Goal: Task Accomplishment & Management: Manage account settings

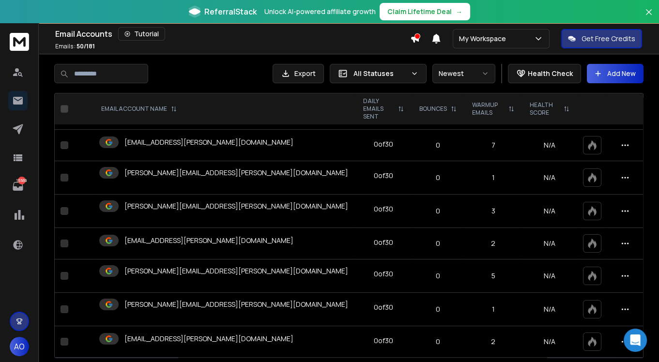
scroll to position [489, 0]
click at [13, 128] on icon at bounding box center [18, 129] width 10 height 10
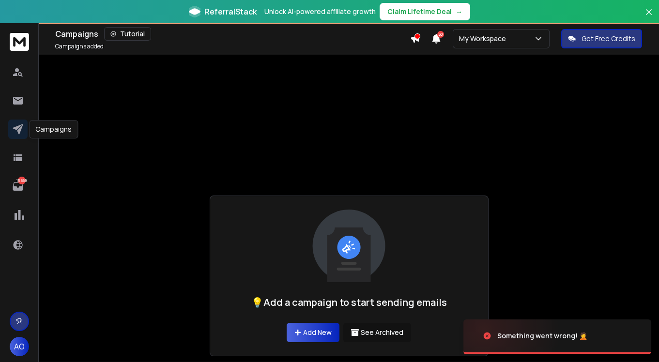
click at [22, 131] on icon at bounding box center [18, 129] width 12 height 12
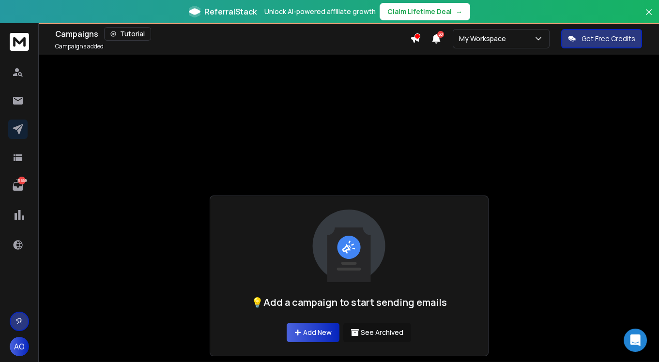
click at [16, 89] on div "15569" at bounding box center [19, 159] width 22 height 195
click at [16, 96] on icon at bounding box center [18, 101] width 12 height 12
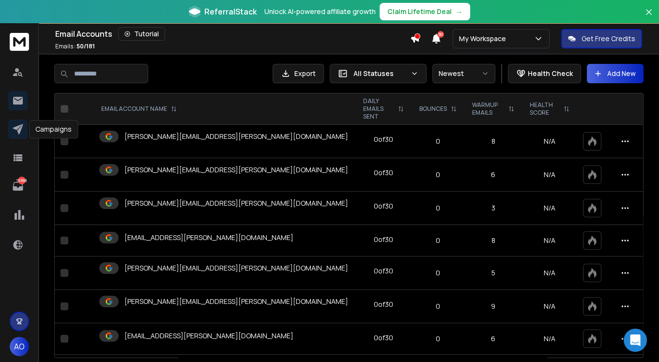
click at [17, 121] on link at bounding box center [17, 129] width 19 height 19
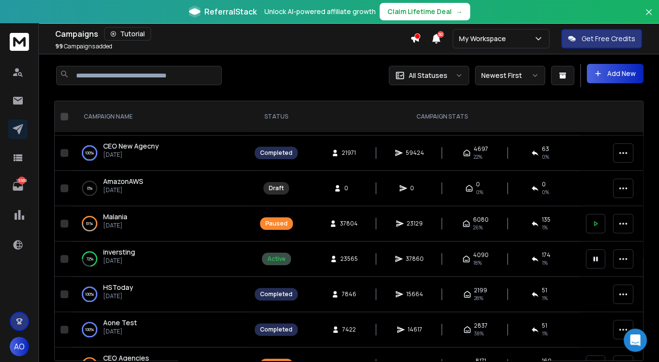
scroll to position [713, 0]
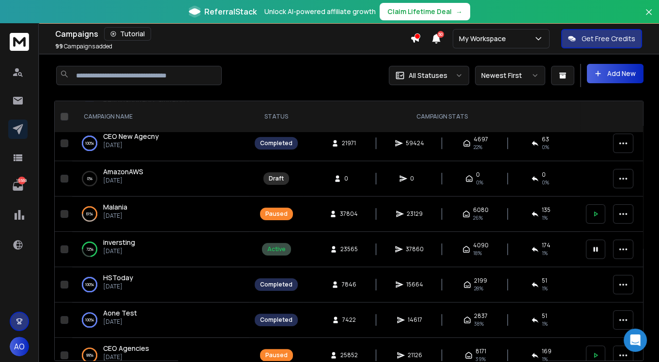
click at [620, 251] on icon "button" at bounding box center [623, 249] width 10 height 10
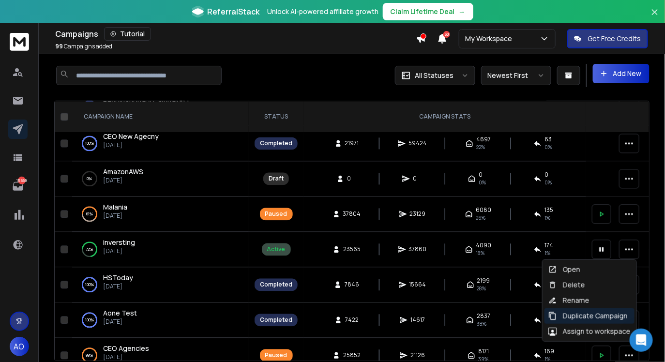
click at [576, 315] on div "Duplicate Campaign" at bounding box center [587, 316] width 79 height 10
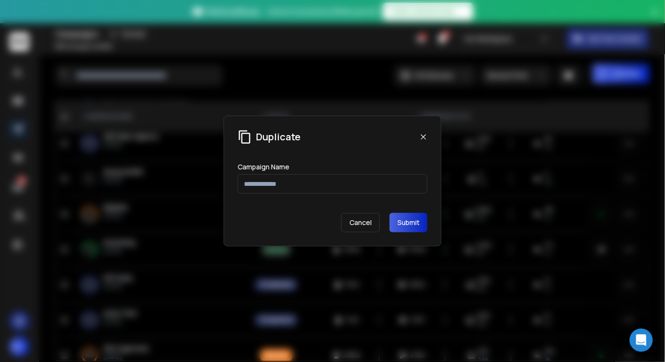
click at [317, 176] on input "text" at bounding box center [333, 183] width 190 height 19
type input "**********"
click at [410, 224] on button "Submit" at bounding box center [409, 222] width 38 height 19
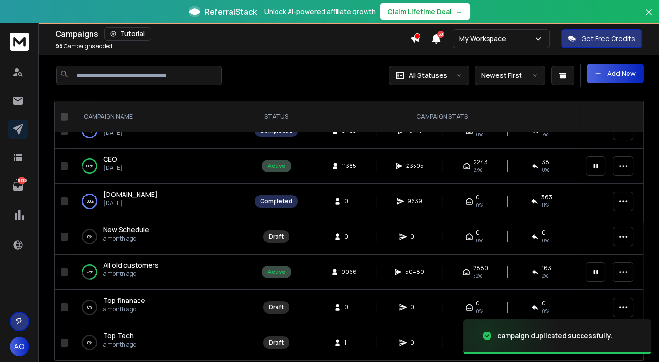
scroll to position [0, 0]
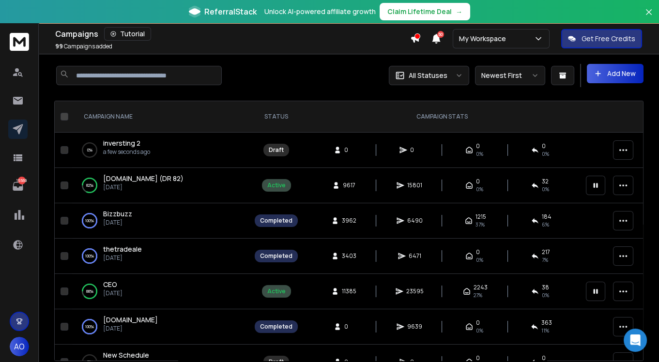
click at [128, 146] on span "inversting 2" at bounding box center [121, 142] width 37 height 9
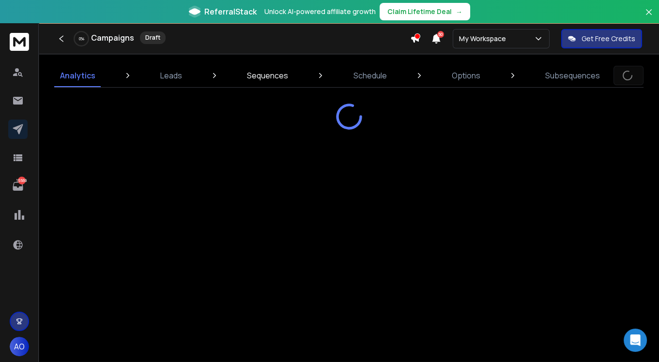
click at [274, 71] on p "Sequences" at bounding box center [267, 76] width 41 height 12
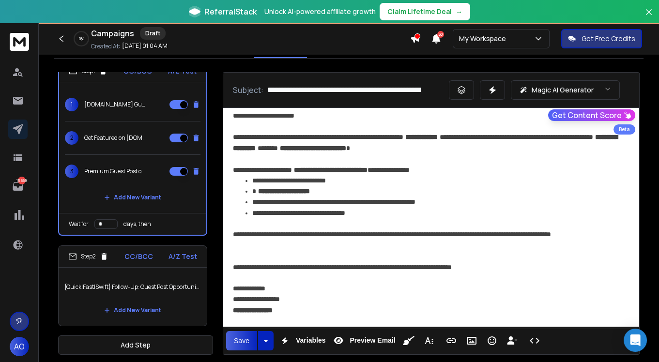
scroll to position [52, 0]
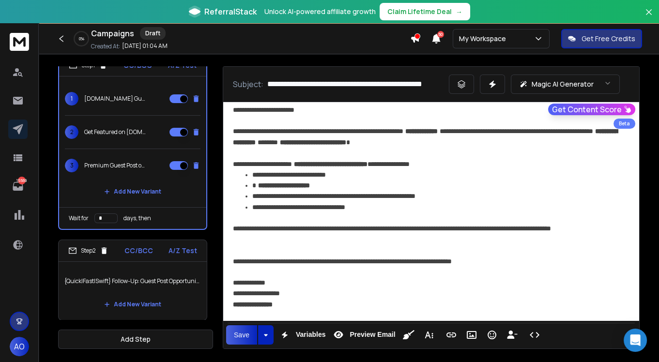
click at [145, 285] on p "{Quick|Fast|Swift} Follow-Up: Guest Post Opportunity on [DOMAIN_NAME]" at bounding box center [132, 281] width 136 height 27
type input "**********"
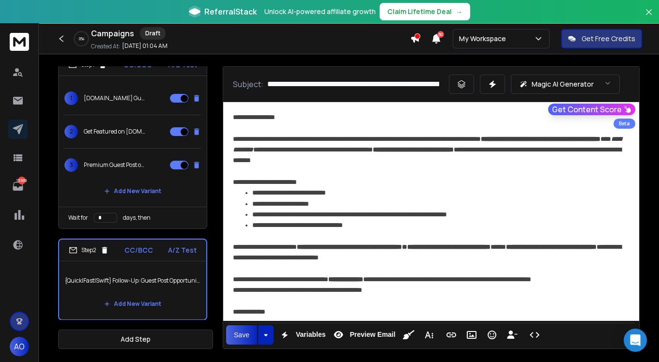
click at [385, 92] on div "**********" at bounding box center [431, 84] width 416 height 35
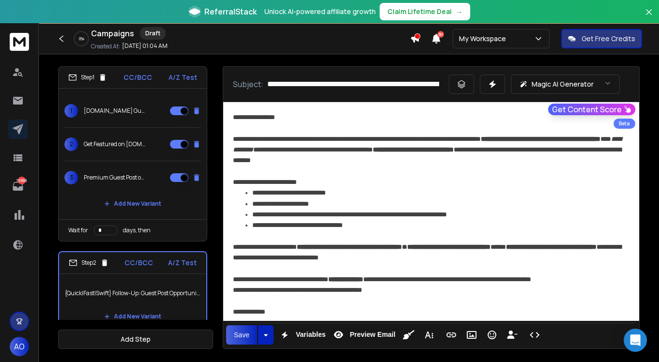
scroll to position [0, 0]
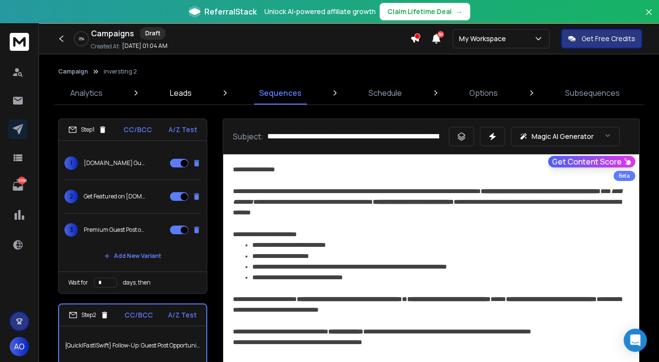
click at [181, 95] on p "Leads" at bounding box center [181, 93] width 22 height 12
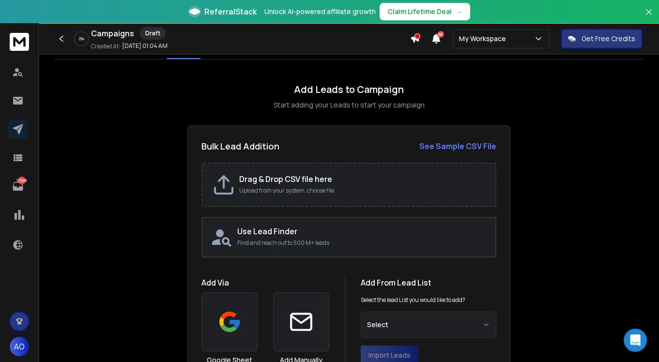
scroll to position [77, 0]
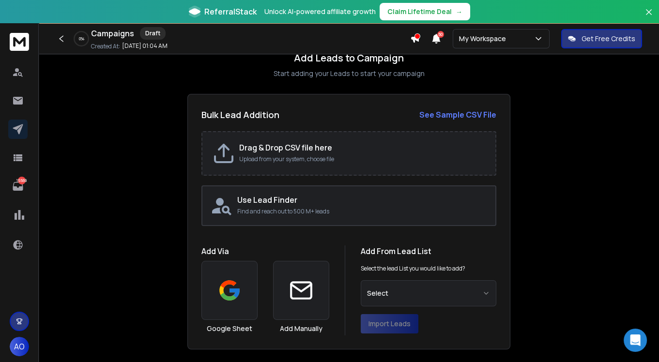
click at [291, 154] on div "Drag & Drop CSV file here Upload from your system, choose file" at bounding box center [362, 153] width 246 height 23
click at [298, 153] on div "Drag & Drop CSV file here Upload from your system, choose file" at bounding box center [362, 153] width 246 height 23
type input "**********"
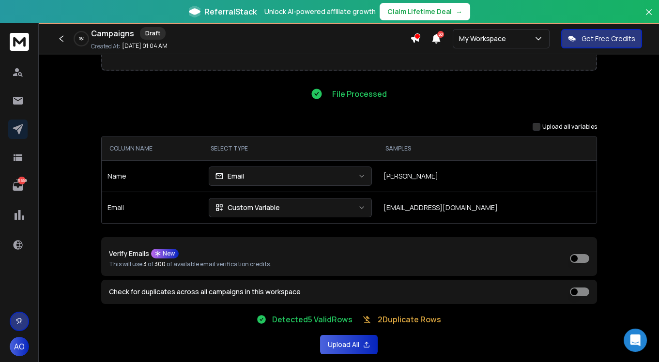
scroll to position [77, 0]
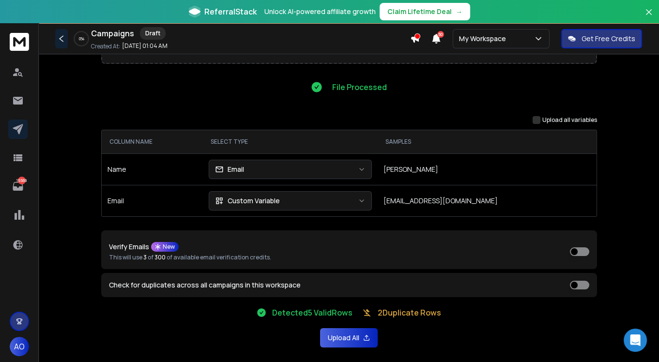
click at [64, 41] on icon at bounding box center [61, 38] width 9 height 9
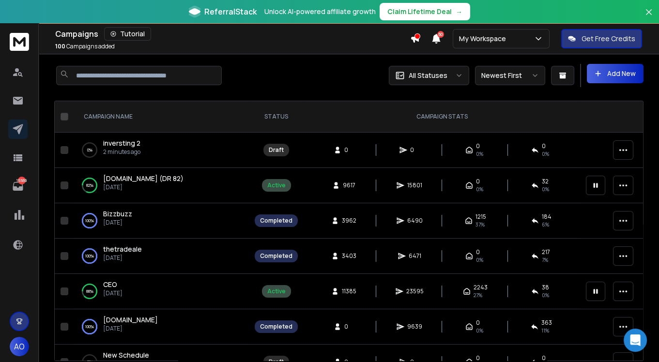
click at [127, 142] on span "inversting 2" at bounding box center [121, 142] width 37 height 9
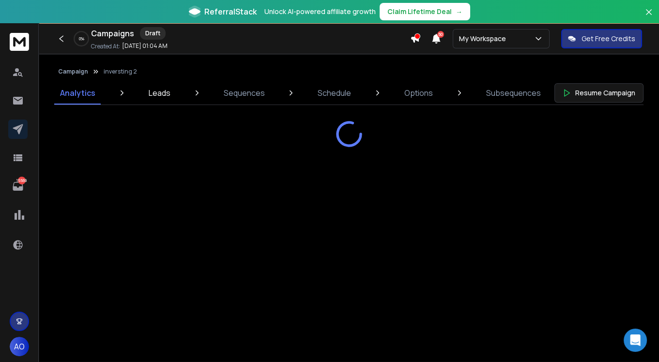
click at [165, 94] on p "Leads" at bounding box center [160, 93] width 22 height 12
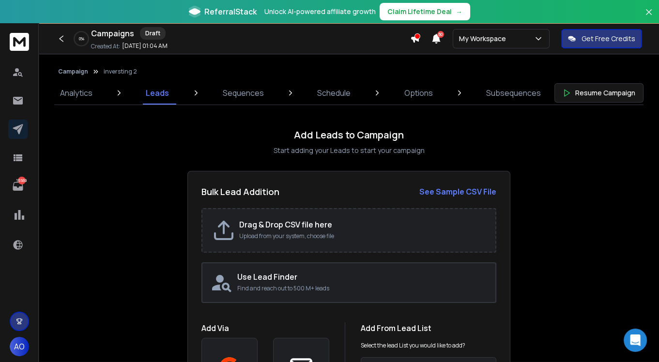
click at [326, 232] on p "Upload from your system, choose file" at bounding box center [362, 236] width 246 height 8
type input "**********"
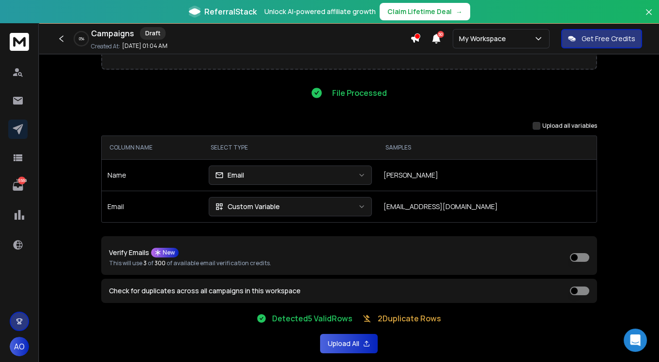
scroll to position [77, 0]
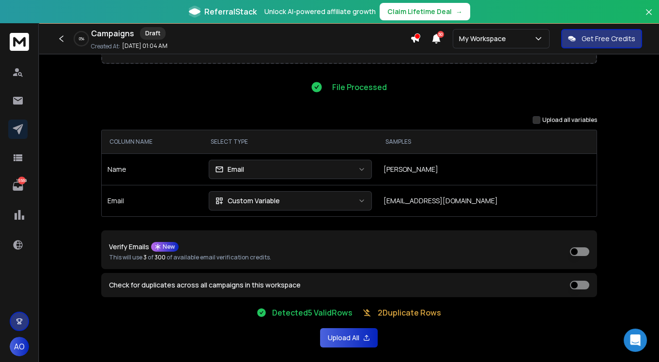
click at [344, 340] on button "Upload All" at bounding box center [349, 337] width 58 height 19
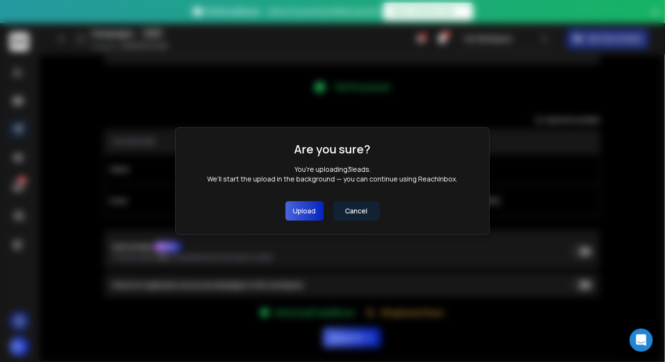
click at [309, 208] on button "Upload" at bounding box center [305, 210] width 38 height 19
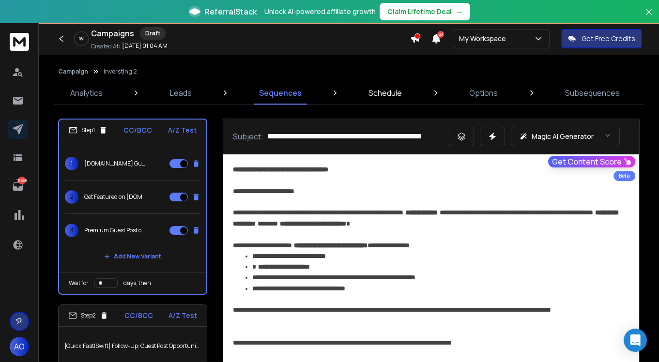
click at [385, 94] on p "Schedule" at bounding box center [384, 93] width 33 height 12
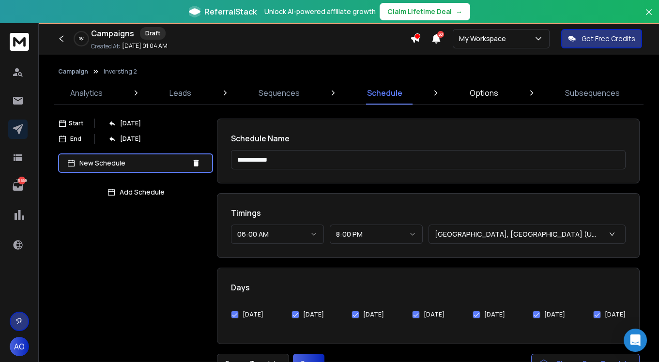
click at [481, 94] on p "Options" at bounding box center [483, 93] width 29 height 12
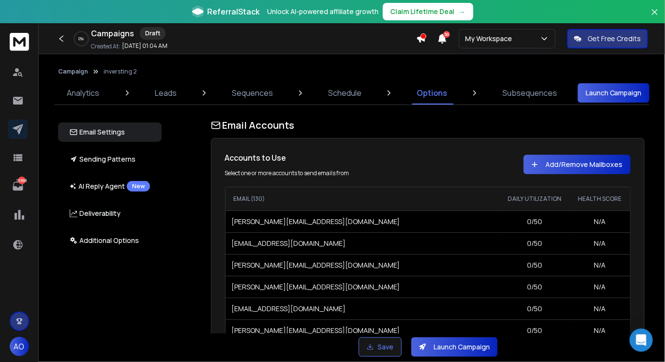
scroll to position [0, 0]
click at [565, 168] on button "Add/Remove Mailboxes" at bounding box center [577, 163] width 107 height 19
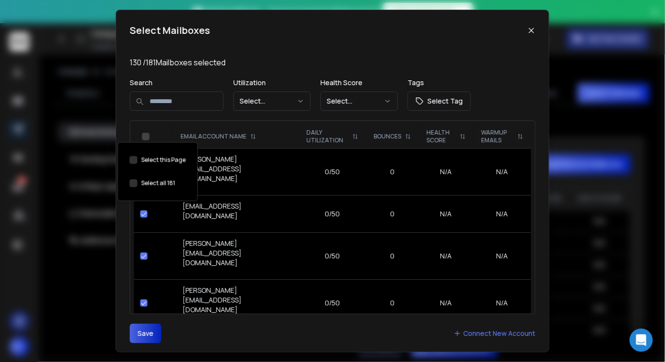
click at [132, 185] on button "Select this Page" at bounding box center [134, 184] width 8 height 8
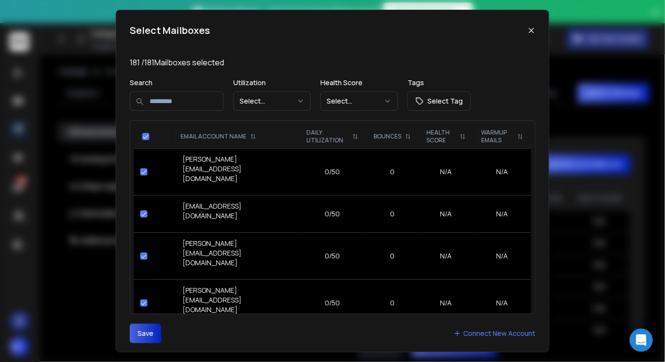
click at [149, 329] on button "Save" at bounding box center [145, 333] width 31 height 19
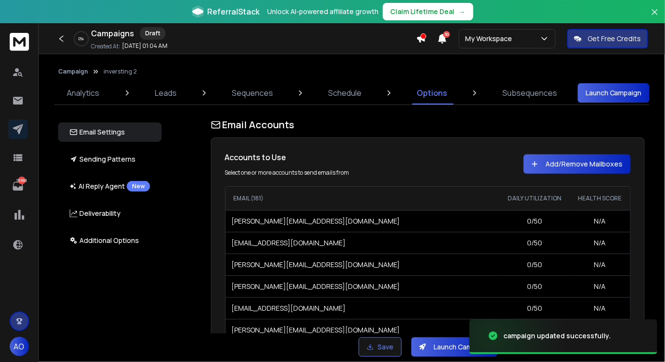
click at [581, 159] on button "Add/Remove Mailboxes" at bounding box center [577, 163] width 107 height 19
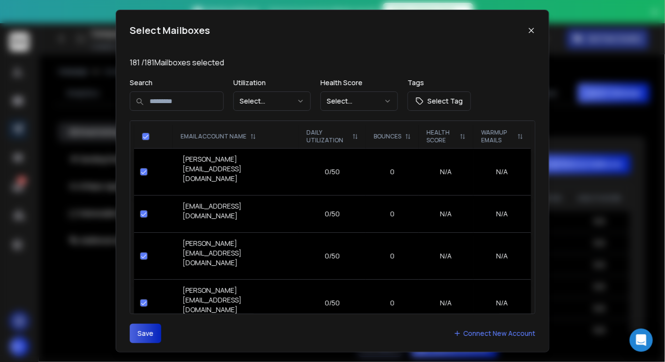
click at [196, 102] on input at bounding box center [177, 100] width 94 height 19
type input "***"
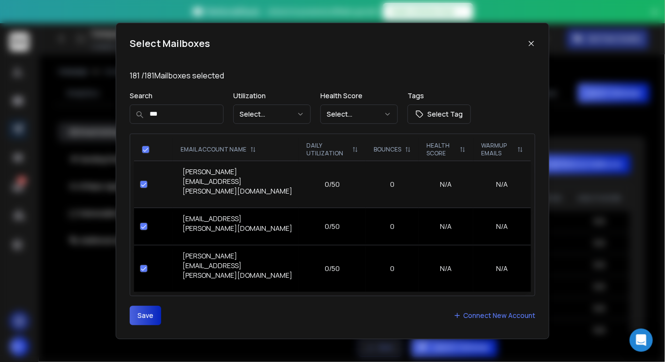
click at [145, 188] on button "button" at bounding box center [144, 184] width 8 height 8
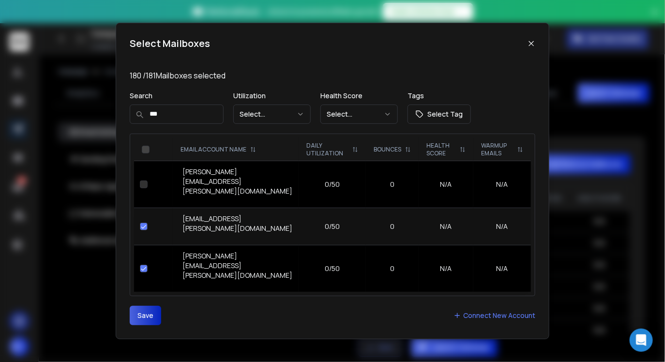
click at [144, 222] on td at bounding box center [153, 226] width 39 height 37
click at [145, 226] on button "button" at bounding box center [144, 227] width 8 height 8
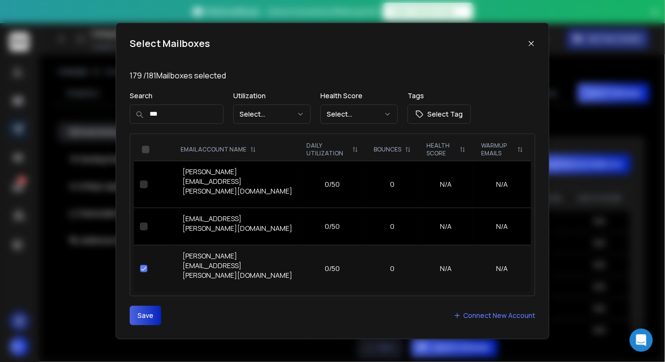
click at [145, 265] on button "button" at bounding box center [144, 269] width 8 height 8
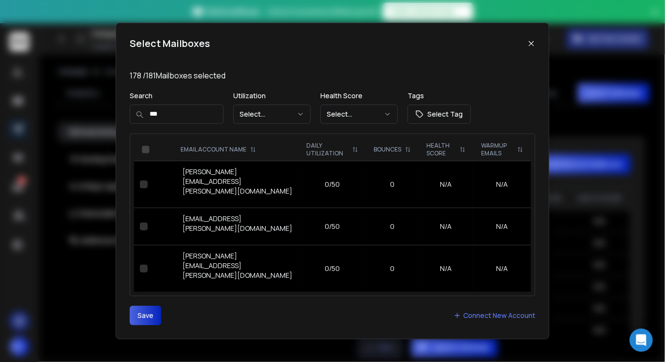
click at [146, 306] on button "Save" at bounding box center [145, 315] width 31 height 19
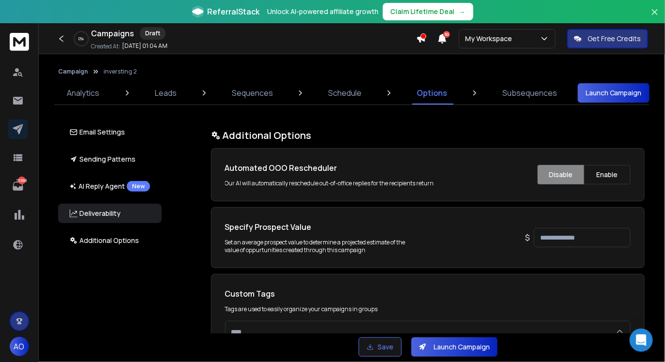
scroll to position [1936, 0]
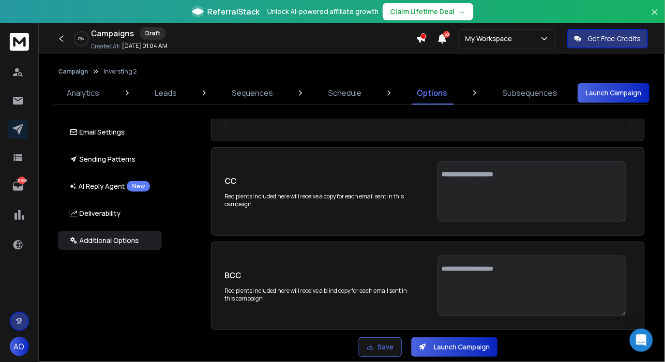
click at [438, 344] on button "Launch Campaign" at bounding box center [454, 346] width 86 height 19
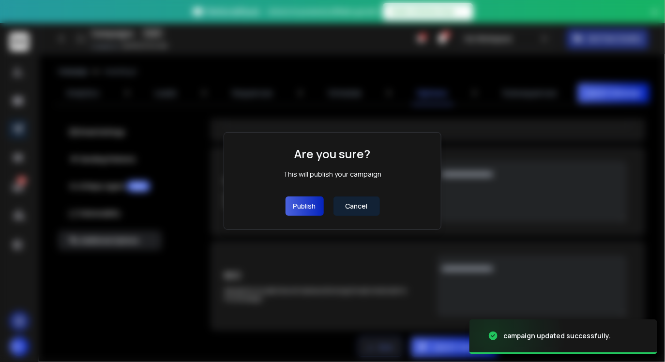
click at [304, 209] on button "Publish" at bounding box center [305, 205] width 38 height 19
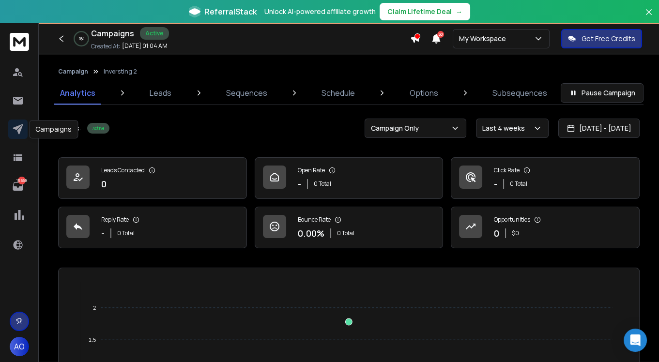
click at [21, 125] on icon at bounding box center [18, 129] width 12 height 12
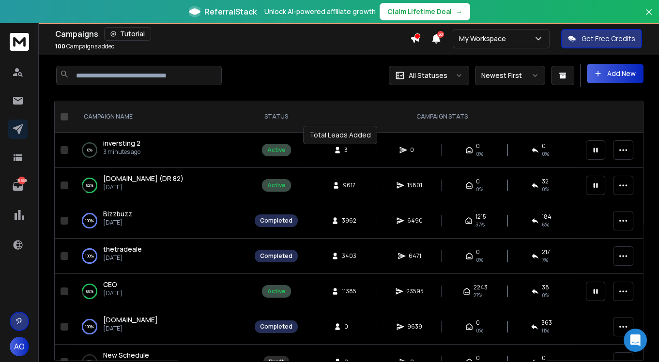
click at [334, 149] on icon at bounding box center [337, 150] width 8 height 8
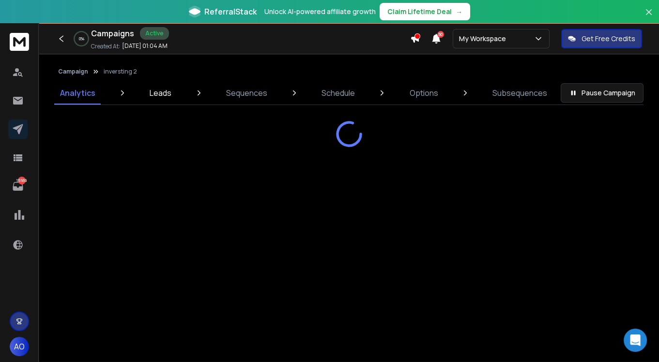
click at [161, 100] on link "Leads" at bounding box center [160, 92] width 33 height 23
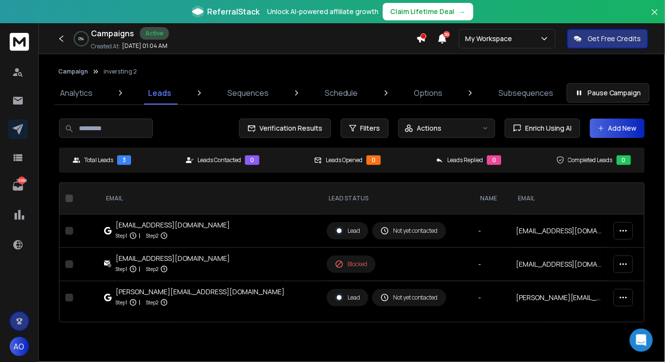
click at [610, 123] on button "Add New" at bounding box center [617, 128] width 55 height 19
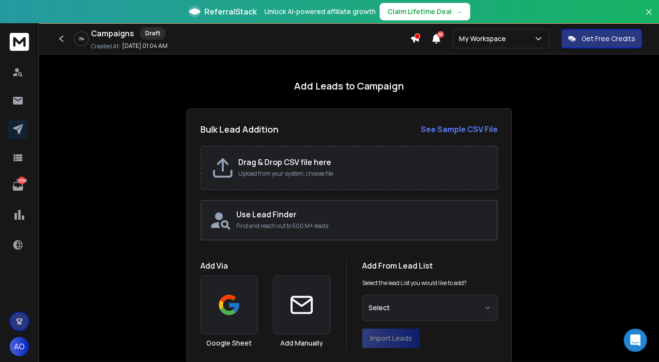
click at [339, 176] on p "Upload from your system, choose file" at bounding box center [362, 174] width 249 height 8
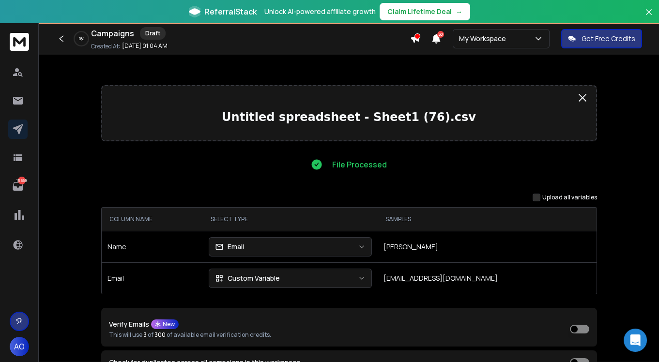
click at [586, 95] on icon at bounding box center [582, 98] width 12 height 12
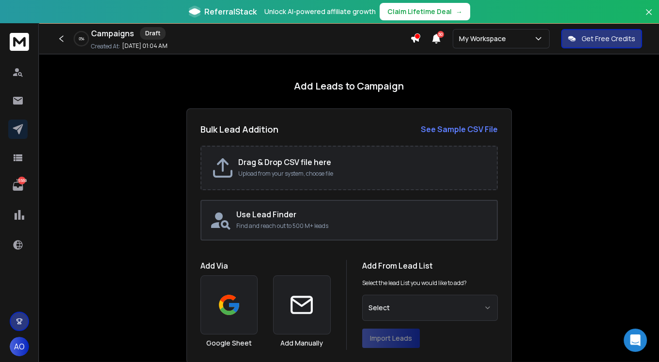
click at [384, 188] on div "Drag & Drop CSV file here Upload from your system, choose file" at bounding box center [348, 168] width 297 height 45
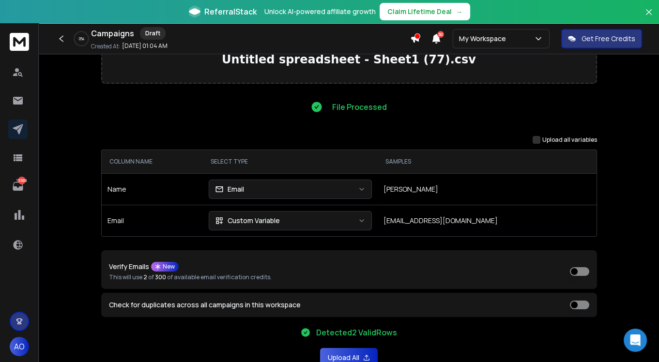
scroll to position [77, 0]
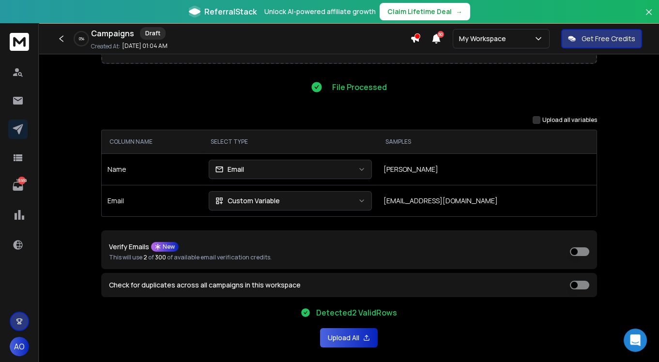
click at [305, 311] on icon at bounding box center [305, 312] width 9 height 9
click at [306, 312] on icon at bounding box center [305, 312] width 9 height 9
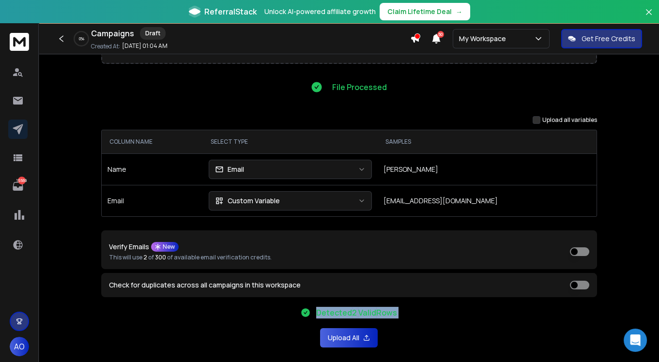
click at [306, 312] on icon at bounding box center [305, 312] width 9 height 9
click at [326, 314] on p "Detected 2 Valid Rows" at bounding box center [356, 313] width 81 height 12
click at [301, 311] on icon at bounding box center [305, 312] width 9 height 9
click at [304, 311] on icon at bounding box center [306, 313] width 10 height 10
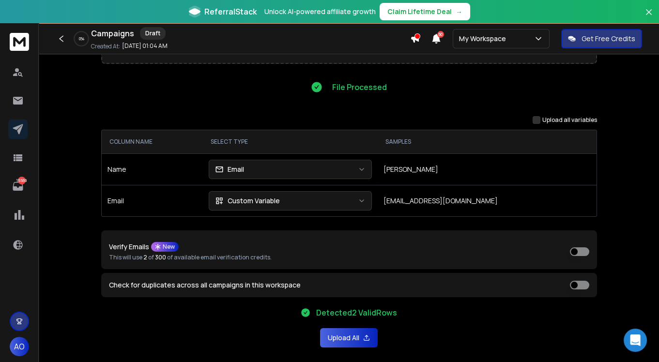
click at [304, 311] on icon at bounding box center [306, 313] width 10 height 10
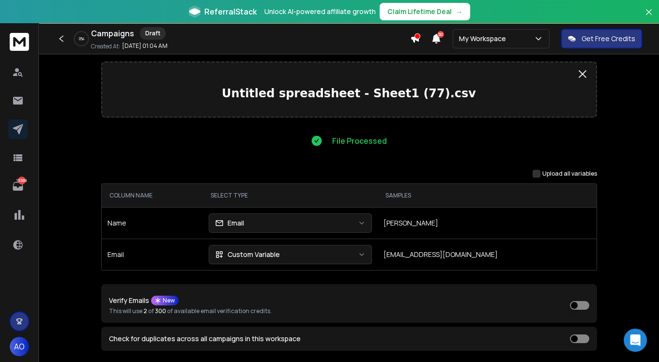
scroll to position [0, 0]
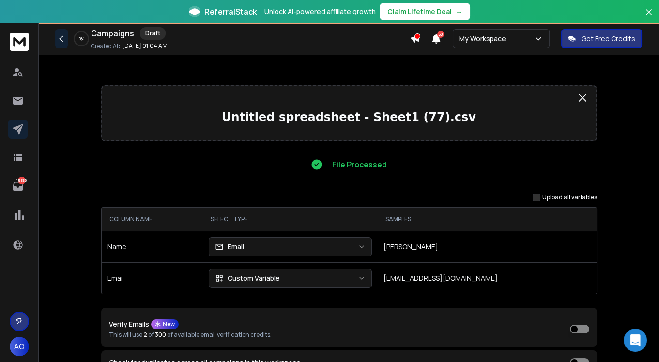
click at [61, 39] on icon at bounding box center [61, 38] width 4 height 6
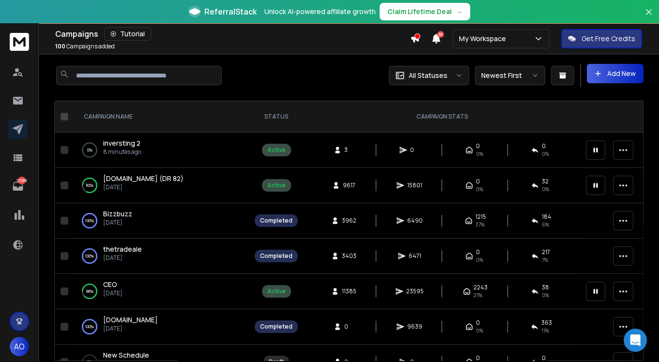
click at [180, 145] on div "0 % inversting 2 8 minutes ago" at bounding box center [160, 149] width 157 height 23
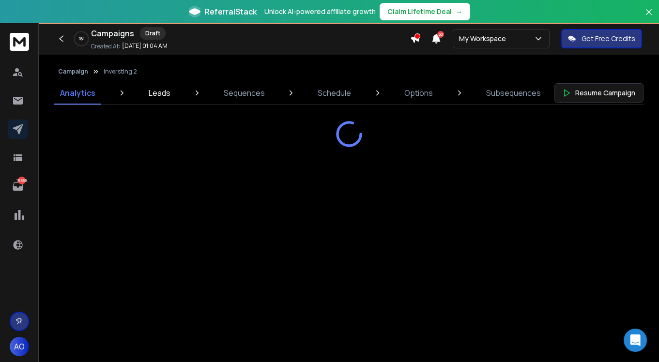
click at [158, 99] on link "Leads" at bounding box center [159, 92] width 33 height 23
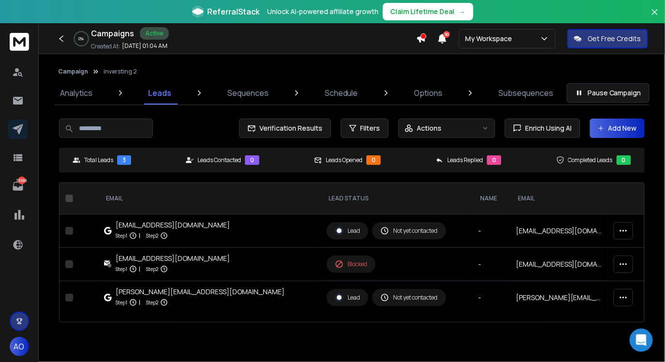
click at [622, 132] on button "Add New" at bounding box center [617, 128] width 55 height 19
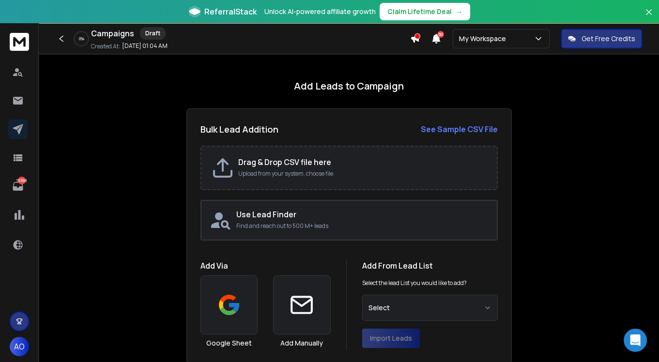
click at [332, 168] on div "Drag & Drop CSV file here Upload from your system, choose file" at bounding box center [362, 167] width 249 height 23
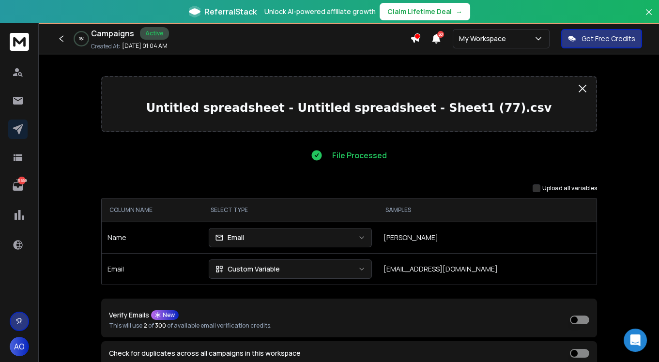
scroll to position [8, 0]
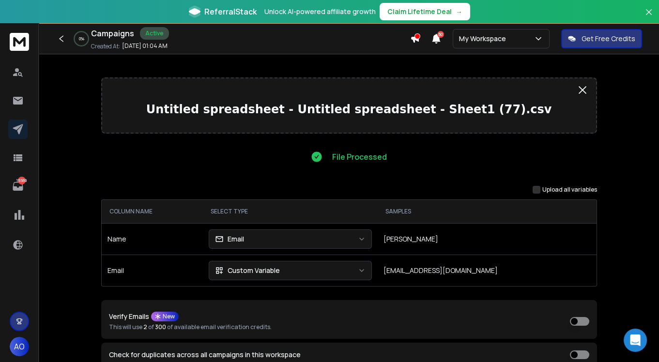
click at [351, 157] on p "File Processed" at bounding box center [359, 157] width 55 height 12
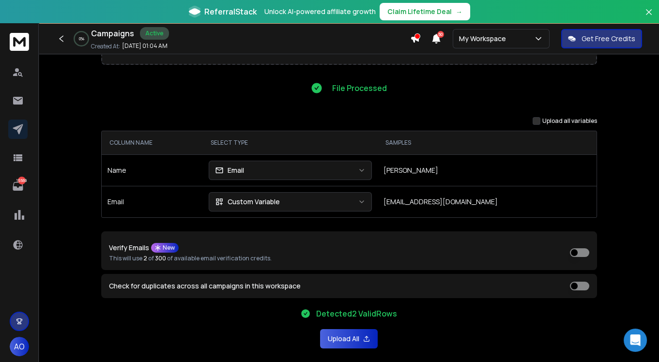
scroll to position [77, 0]
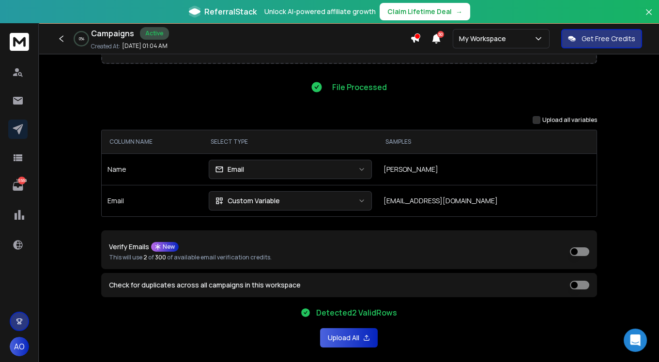
click at [351, 313] on p "Detected 2 Valid Rows" at bounding box center [356, 313] width 81 height 12
click at [305, 313] on icon at bounding box center [305, 312] width 9 height 9
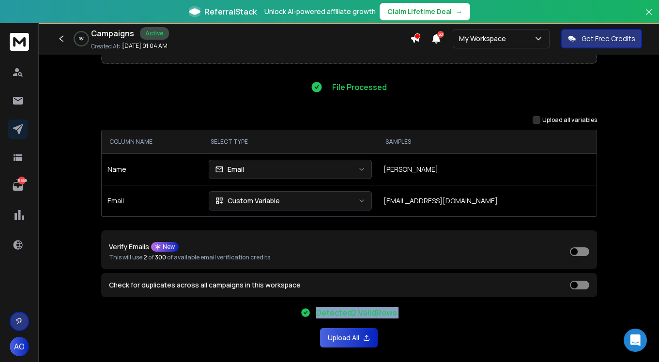
click at [305, 313] on icon at bounding box center [305, 312] width 9 height 9
click at [333, 333] on button "Upload All" at bounding box center [349, 337] width 58 height 19
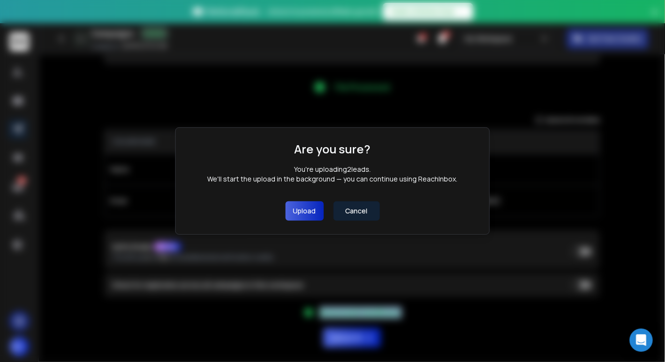
click at [302, 206] on button "Upload" at bounding box center [305, 210] width 38 height 19
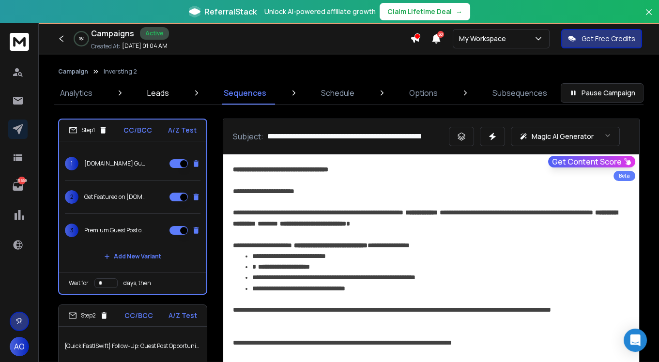
click at [170, 93] on link "Leads" at bounding box center [157, 92] width 33 height 23
click at [159, 90] on p "Leads" at bounding box center [158, 93] width 22 height 12
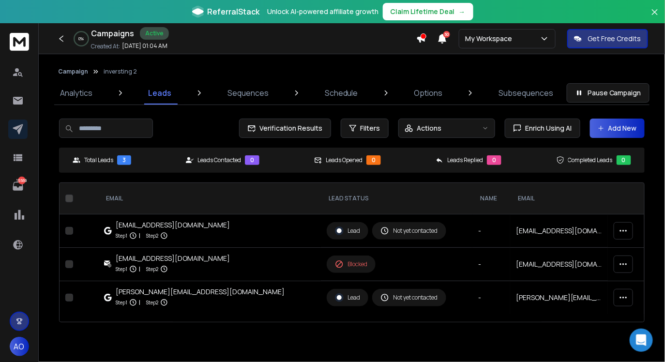
click at [607, 132] on button "Add New" at bounding box center [617, 128] width 55 height 19
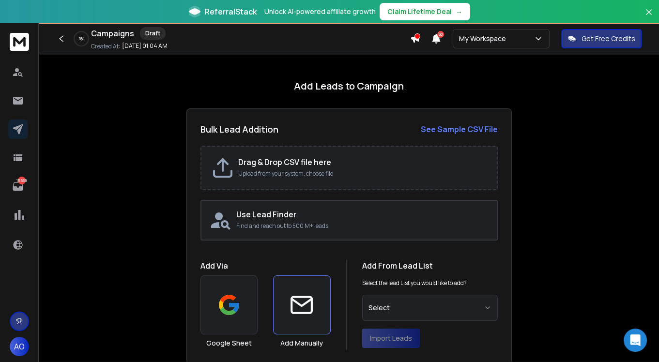
click at [312, 295] on icon at bounding box center [301, 304] width 24 height 29
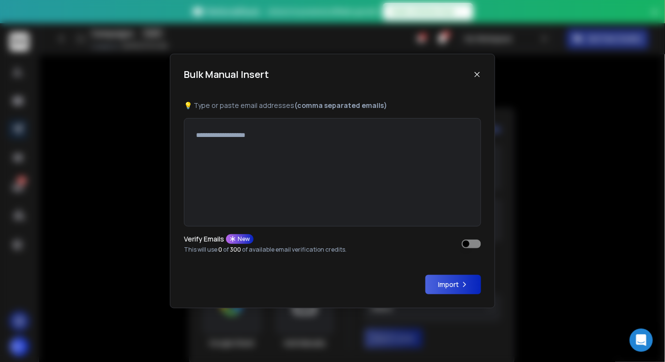
click at [323, 179] on textarea at bounding box center [332, 172] width 297 height 108
type textarea "*"
paste textarea "**********"
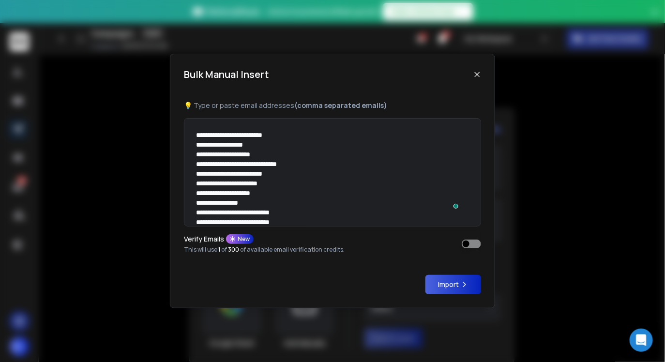
scroll to position [9621, 0]
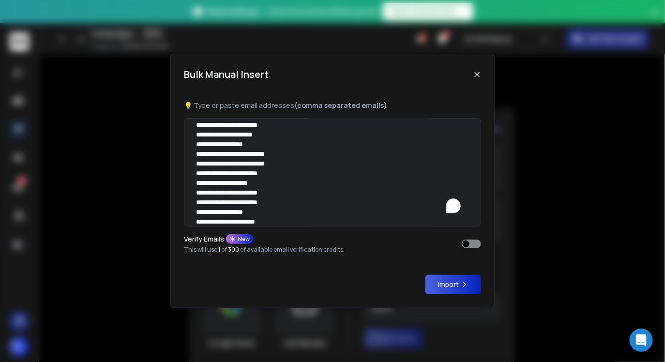
type textarea "**********"
click at [443, 284] on button "Import" at bounding box center [453, 284] width 56 height 19
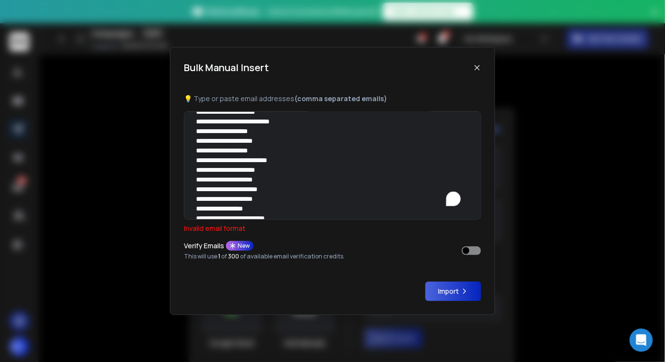
scroll to position [0, 0]
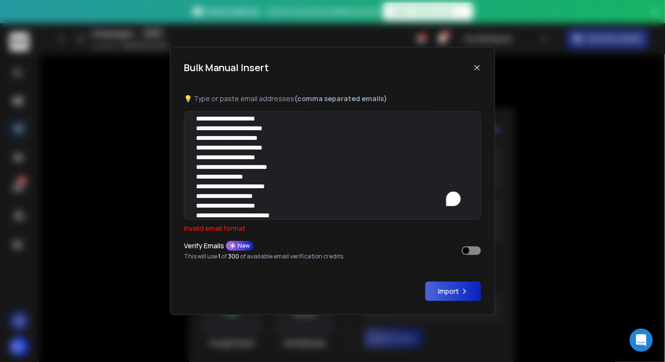
click at [475, 70] on icon at bounding box center [477, 67] width 5 height 5
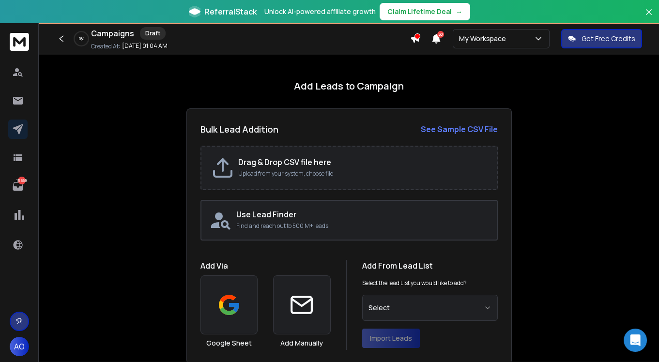
click at [399, 141] on div "Bulk Lead Addition See Sample CSV File Drag & Drop CSV file here Upload from yo…" at bounding box center [348, 181] width 297 height 118
click at [216, 322] on div at bounding box center [229, 304] width 58 height 59
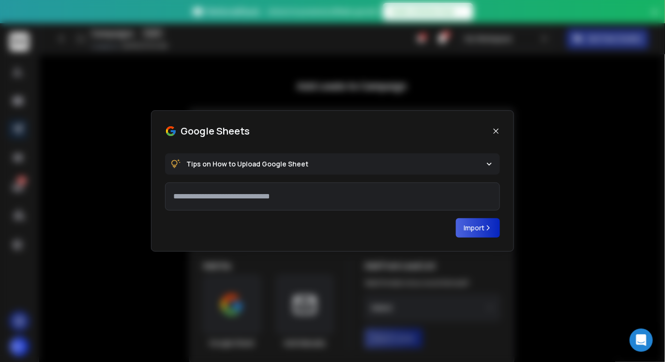
click at [277, 202] on input at bounding box center [332, 196] width 335 height 28
paste input "**********"
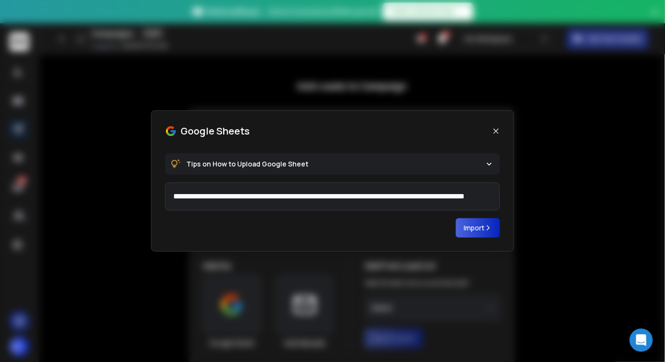
scroll to position [0, 92]
type input "**********"
click at [469, 226] on button "Import" at bounding box center [478, 227] width 44 height 19
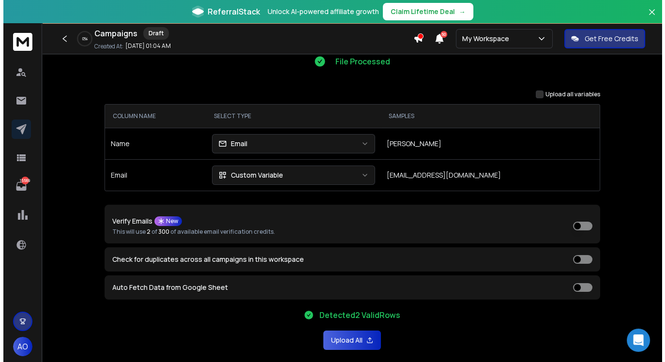
scroll to position [121, 0]
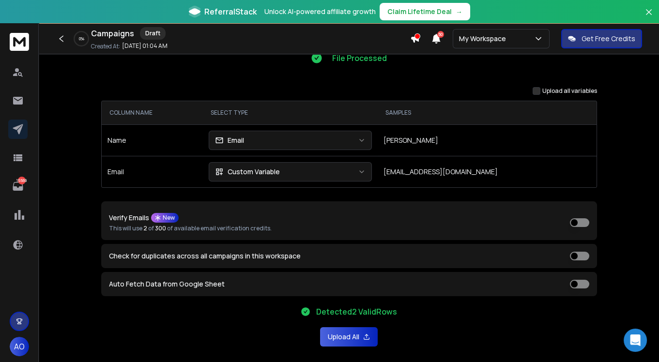
click at [580, 287] on button "Auto Fetch Data from Google Sheet" at bounding box center [579, 284] width 19 height 9
click at [345, 340] on button "Upload All" at bounding box center [349, 336] width 58 height 19
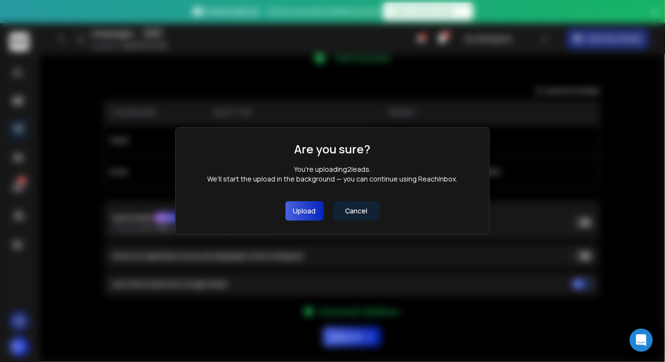
click at [303, 217] on button "Upload" at bounding box center [305, 210] width 38 height 19
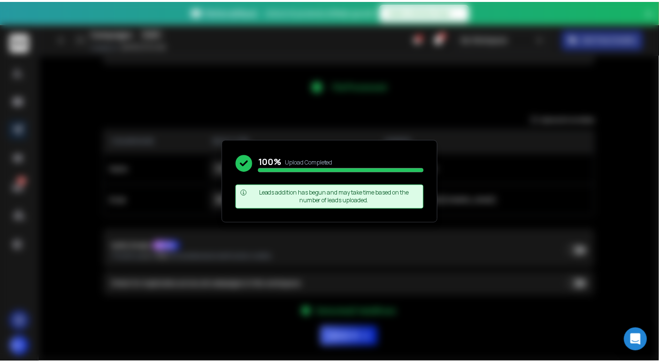
scroll to position [93, 0]
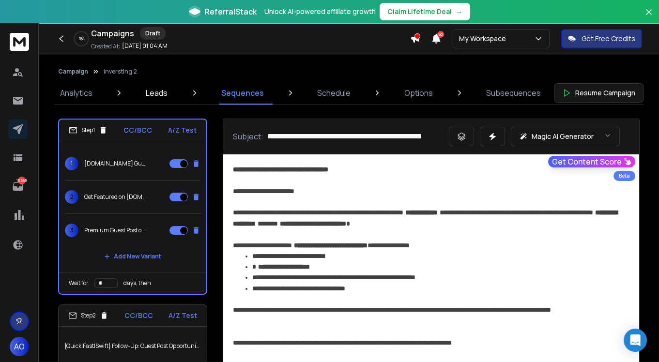
click at [156, 91] on p "Leads" at bounding box center [157, 93] width 22 height 12
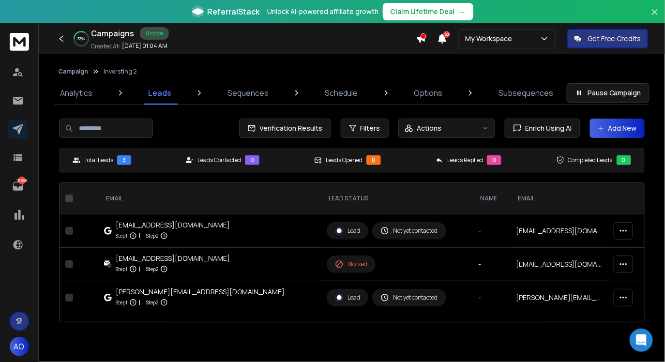
click at [185, 138] on div "Verification Results Filters Actions Enrich Using AI Add New Total Leads 3 Lead…" at bounding box center [351, 216] width 585 height 194
click at [630, 119] on button "Add New" at bounding box center [617, 128] width 55 height 19
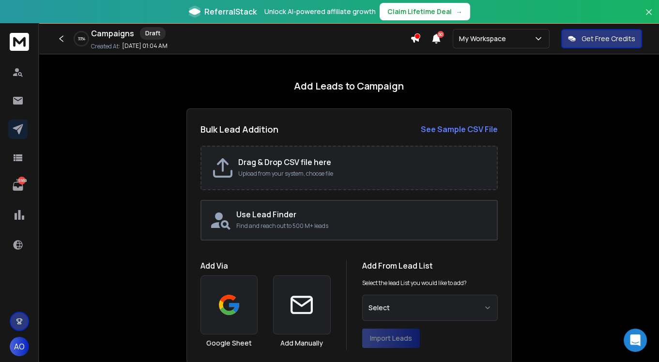
click at [355, 151] on div "Drag & Drop CSV file here Upload from your system, choose file" at bounding box center [348, 168] width 297 height 45
click at [449, 179] on div "Drag & Drop CSV file here Upload from your system, choose file" at bounding box center [362, 167] width 249 height 23
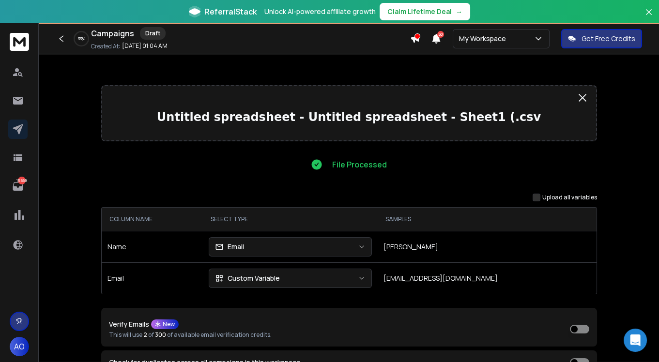
scroll to position [77, 0]
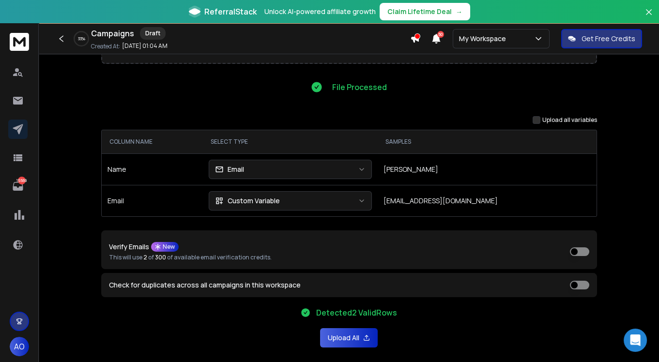
click at [366, 340] on icon at bounding box center [366, 337] width 7 height 7
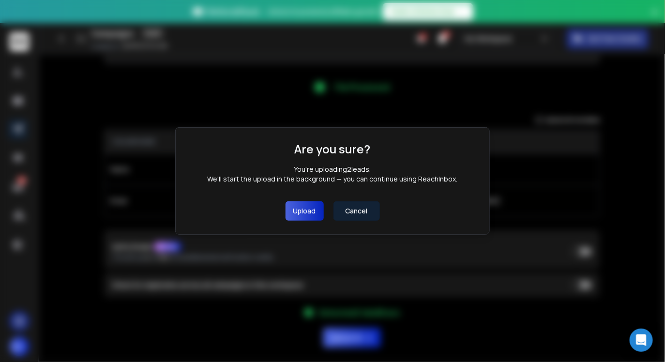
click at [307, 208] on button "Upload" at bounding box center [305, 210] width 38 height 19
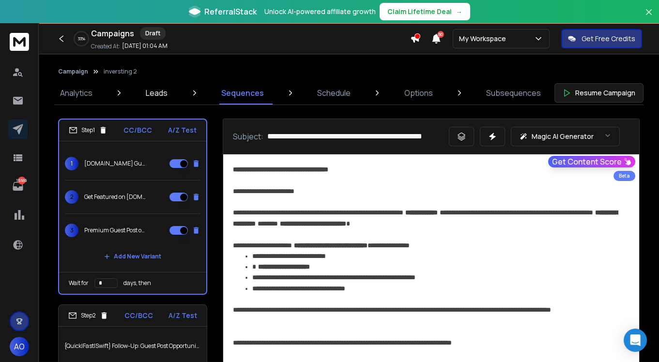
click at [167, 97] on p "Leads" at bounding box center [157, 93] width 22 height 12
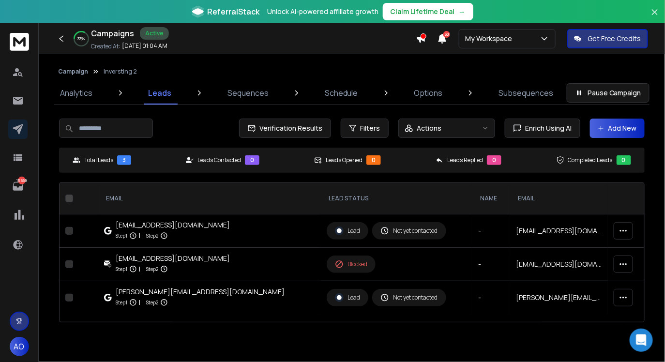
click at [617, 124] on button "Add New" at bounding box center [617, 128] width 55 height 19
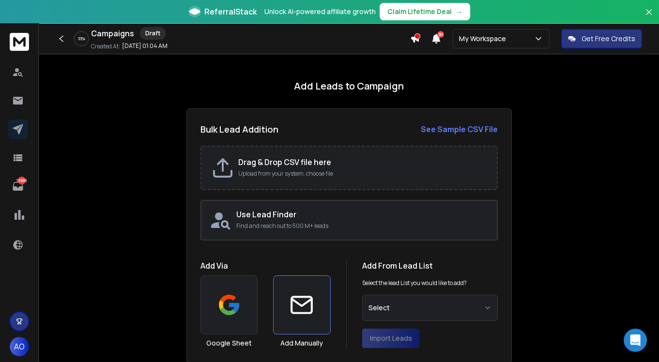
click at [301, 297] on icon at bounding box center [301, 305] width 20 height 16
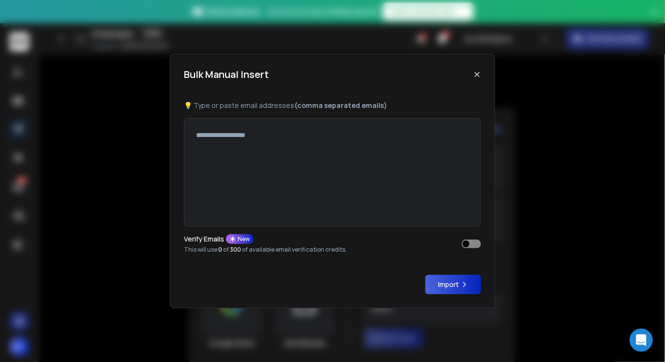
click at [289, 194] on textarea at bounding box center [332, 172] width 297 height 108
paste textarea "**********"
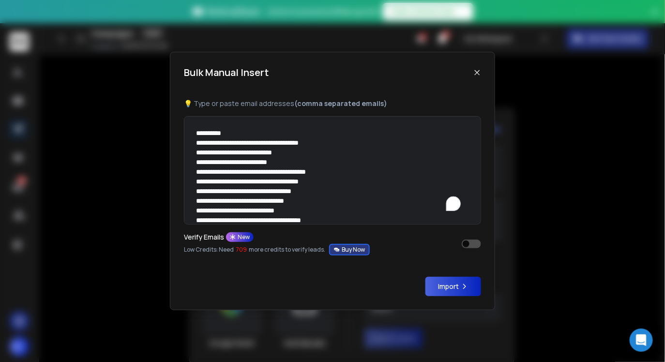
scroll to position [9630, 0]
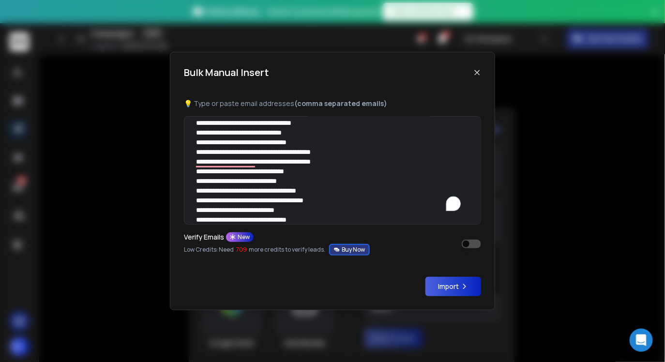
type textarea "**********"
click at [446, 288] on button "Import" at bounding box center [453, 286] width 56 height 19
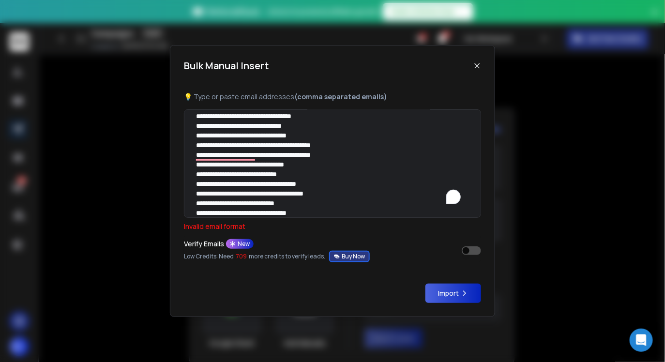
click at [446, 288] on button "Import" at bounding box center [453, 293] width 56 height 19
click at [341, 149] on textarea "To enrich screen reader interactions, please activate Accessibility in Grammarl…" at bounding box center [332, 163] width 297 height 108
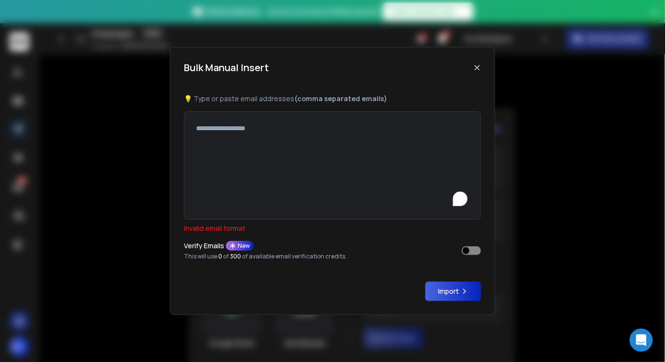
scroll to position [0, 0]
paste textarea "**********"
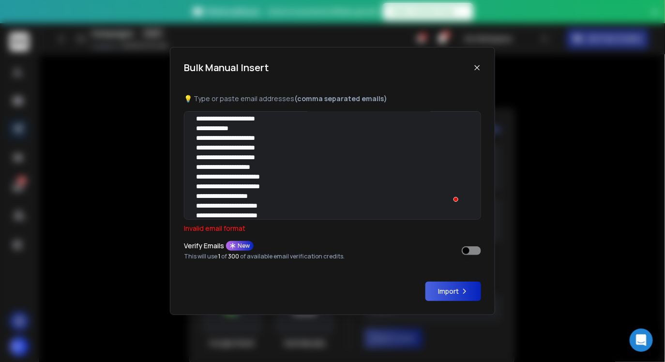
scroll to position [7559, 0]
click at [229, 128] on textarea "To enrich screen reader interactions, please activate Accessibility in Grammarl…" at bounding box center [332, 165] width 297 height 108
click at [436, 292] on button "Import" at bounding box center [453, 291] width 56 height 19
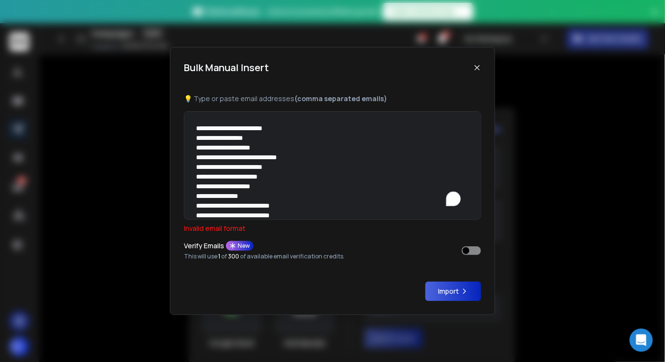
click at [436, 292] on button "Import" at bounding box center [453, 291] width 56 height 19
click at [328, 170] on textarea "To enrich screen reader interactions, please activate Accessibility in Grammarl…" at bounding box center [332, 165] width 297 height 108
paste textarea "**********"
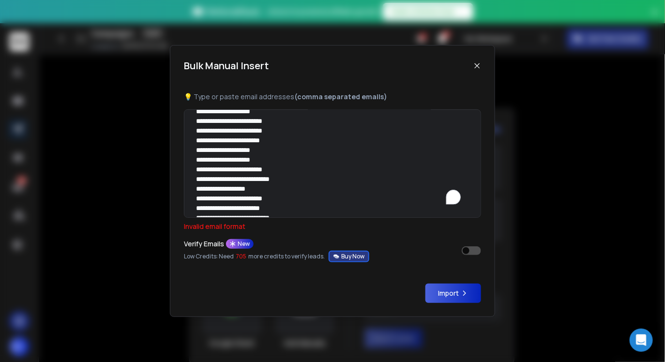
scroll to position [8249, 0]
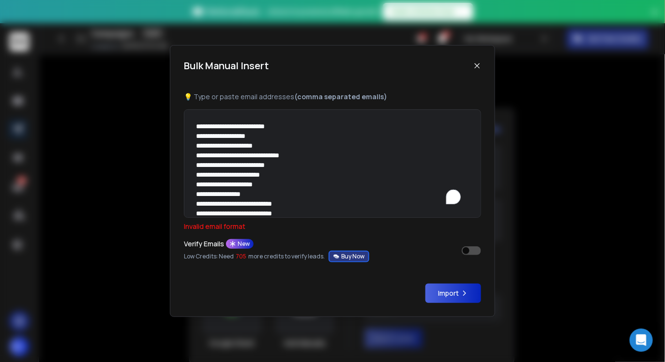
click at [335, 123] on textarea "To enrich screen reader interactions, please activate Accessibility in Grammarl…" at bounding box center [332, 163] width 297 height 108
click at [437, 292] on button "Import" at bounding box center [453, 293] width 56 height 19
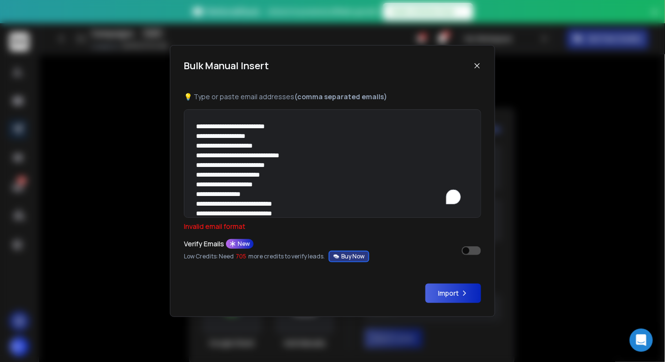
click at [437, 292] on button "Import" at bounding box center [453, 293] width 56 height 19
click at [195, 137] on textarea "To enrich screen reader interactions, please activate Accessibility in Grammarl…" at bounding box center [332, 163] width 297 height 108
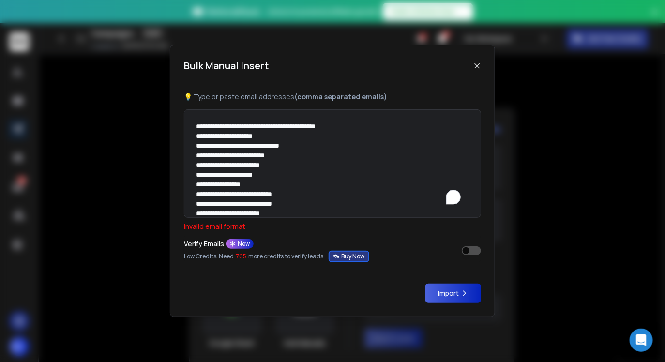
type textarea "**********"
click at [414, 171] on textarea "To enrich screen reader interactions, please activate Accessibility in Grammarl…" at bounding box center [332, 163] width 297 height 108
click at [197, 214] on textarea "To enrich screen reader interactions, please activate Accessibility in Grammarl…" at bounding box center [332, 163] width 297 height 108
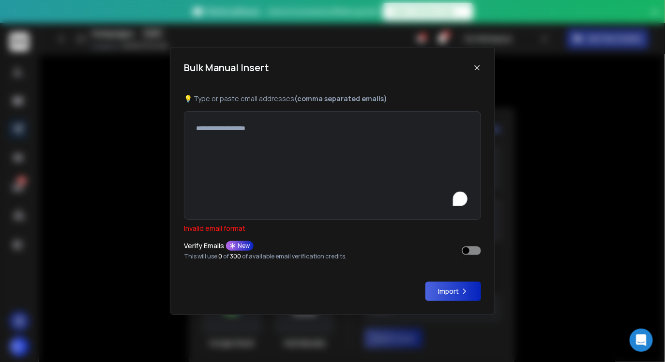
click at [343, 121] on textarea "To enrich screen reader interactions, please activate Accessibility in Grammarl…" at bounding box center [332, 165] width 297 height 108
paste textarea "**********"
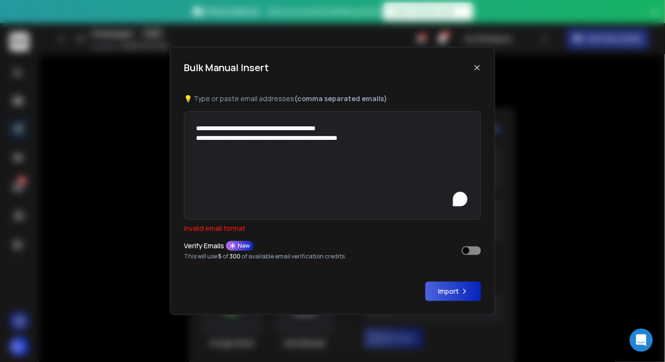
click at [195, 137] on textarea "**********" at bounding box center [332, 165] width 297 height 108
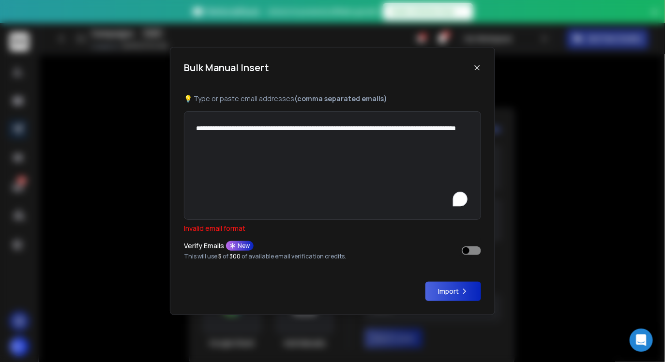
click at [447, 293] on button "Import" at bounding box center [453, 291] width 56 height 19
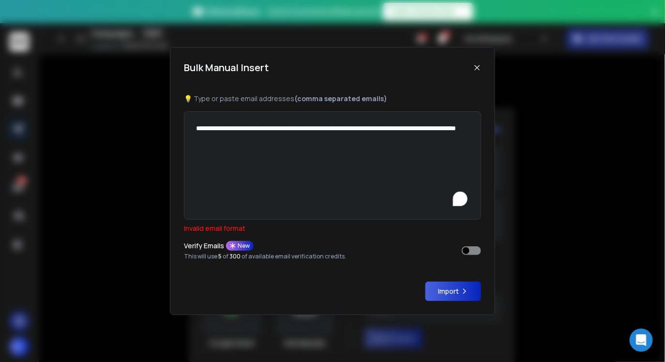
click at [447, 293] on button "Import" at bounding box center [453, 291] width 56 height 19
click at [438, 292] on button "Import" at bounding box center [453, 291] width 56 height 19
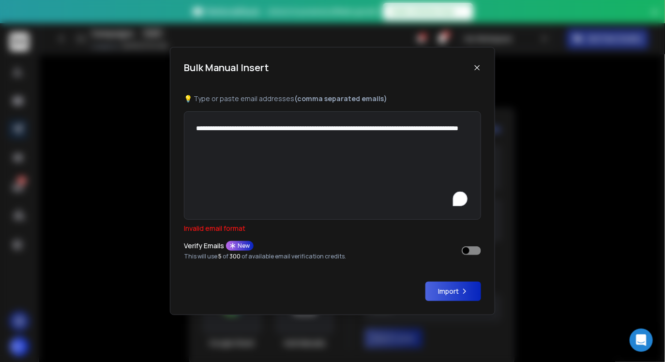
click at [438, 292] on button "Import" at bounding box center [453, 291] width 56 height 19
click at [290, 126] on textarea "**********" at bounding box center [332, 165] width 297 height 108
click at [366, 129] on textarea "**********" at bounding box center [332, 165] width 297 height 108
click at [457, 129] on textarea "**********" at bounding box center [332, 165] width 297 height 108
type textarea "**********"
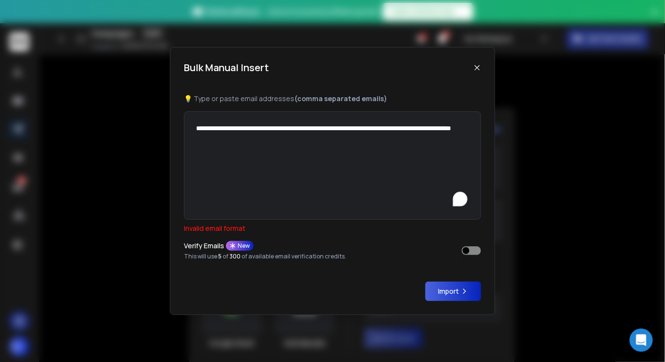
click at [442, 296] on button "Import" at bounding box center [453, 291] width 56 height 19
click at [455, 292] on button "Import" at bounding box center [453, 291] width 56 height 19
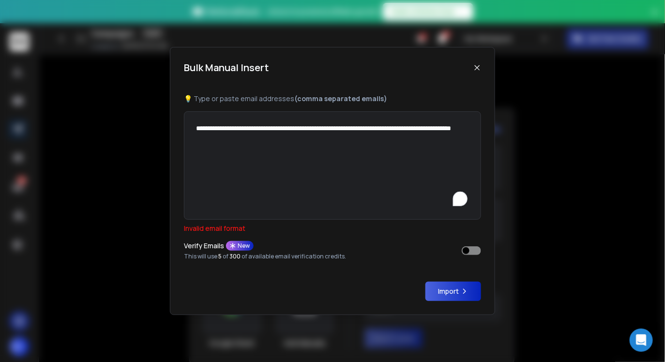
click at [480, 70] on icon at bounding box center [477, 68] width 8 height 8
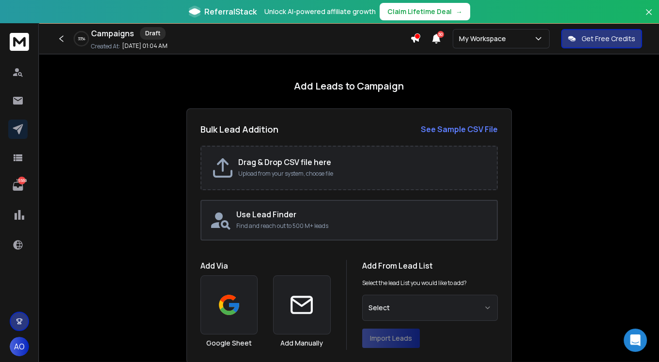
scroll to position [1, 0]
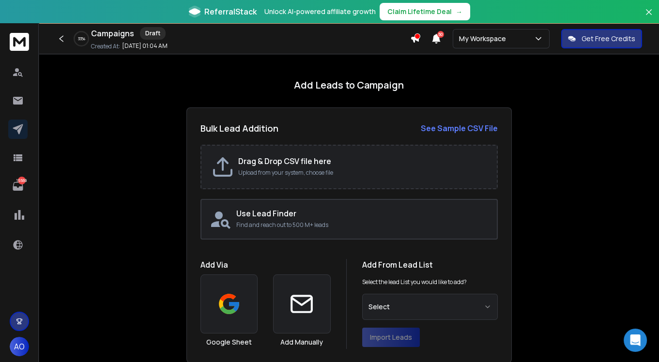
click at [457, 124] on strong "See Sample CSV File" at bounding box center [459, 128] width 77 height 11
click at [24, 122] on link at bounding box center [17, 129] width 19 height 19
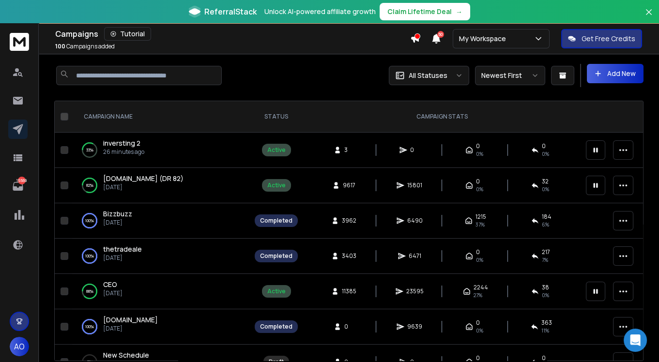
click at [613, 69] on button "Add New" at bounding box center [614, 73] width 57 height 19
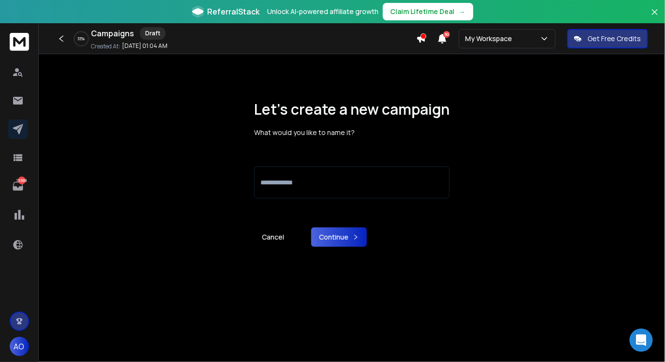
click at [319, 175] on input at bounding box center [351, 182] width 195 height 32
type input "**********"
click at [341, 238] on button "Continue" at bounding box center [339, 236] width 56 height 19
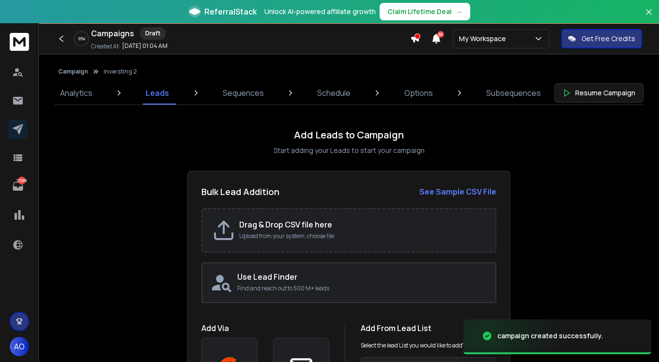
click at [341, 238] on p "Upload from your system, choose file" at bounding box center [362, 236] width 246 height 8
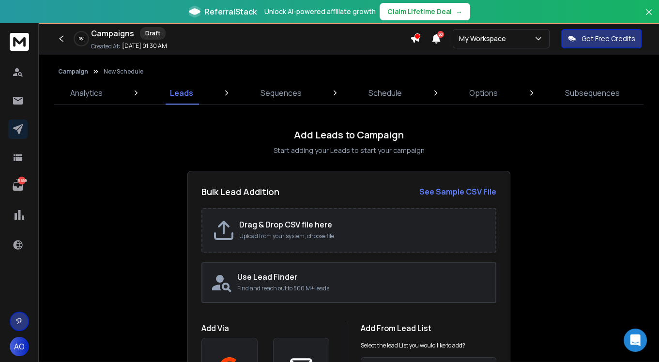
type input "**********"
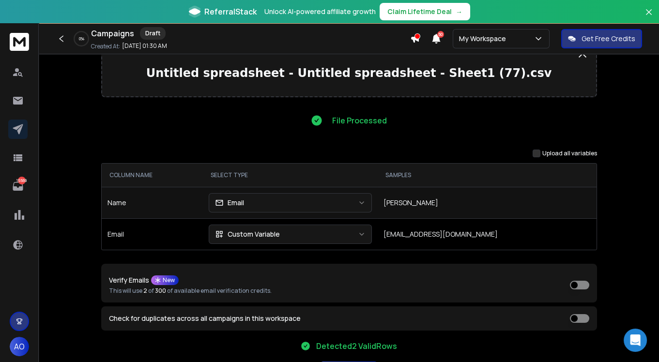
scroll to position [77, 0]
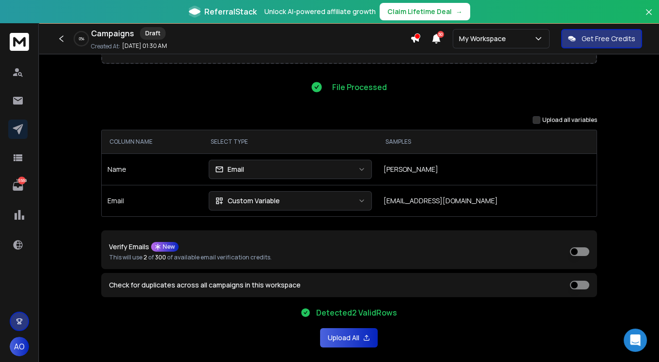
click at [345, 341] on button "Upload All" at bounding box center [349, 337] width 58 height 19
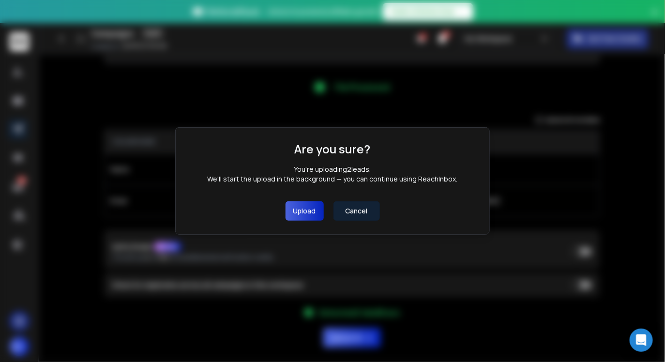
click at [357, 210] on button "Cancel" at bounding box center [356, 210] width 46 height 19
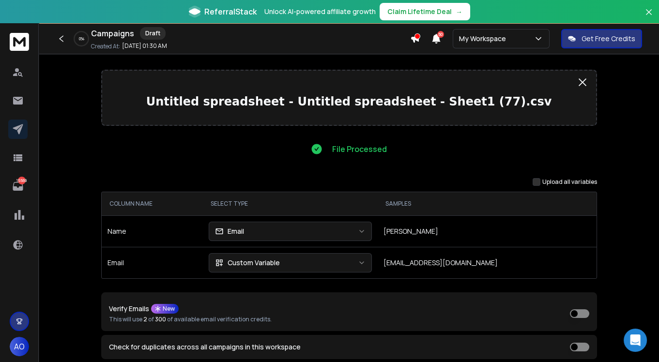
scroll to position [0, 0]
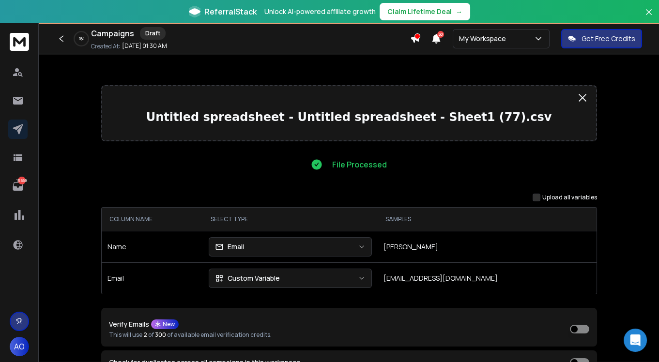
click at [581, 100] on icon at bounding box center [582, 98] width 12 height 12
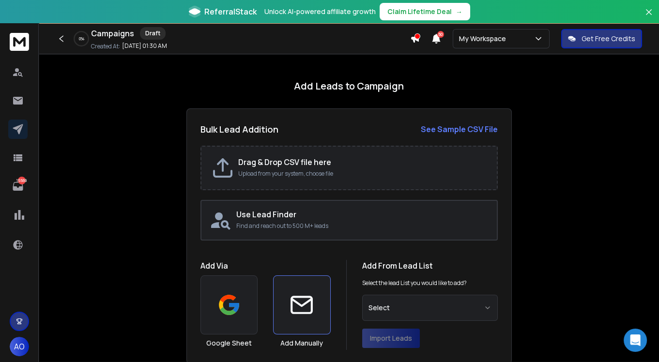
click at [293, 301] on icon at bounding box center [301, 304] width 24 height 29
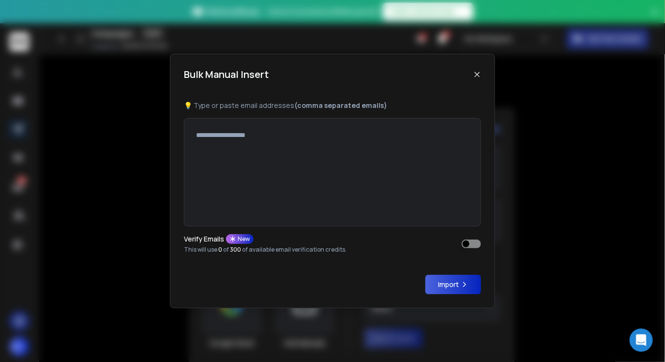
click at [478, 74] on icon at bounding box center [477, 74] width 5 height 5
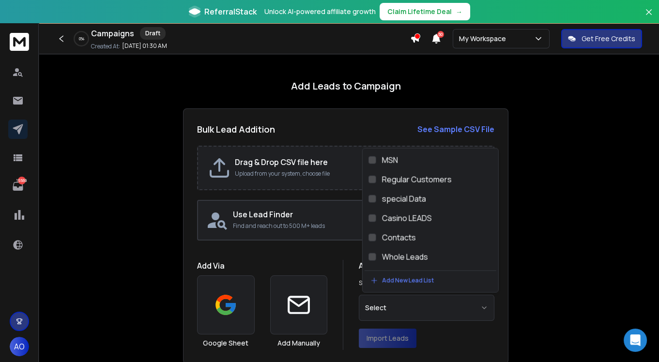
click at [424, 331] on div "Select the lead List you would like to add? Select Import Leads" at bounding box center [426, 313] width 135 height 69
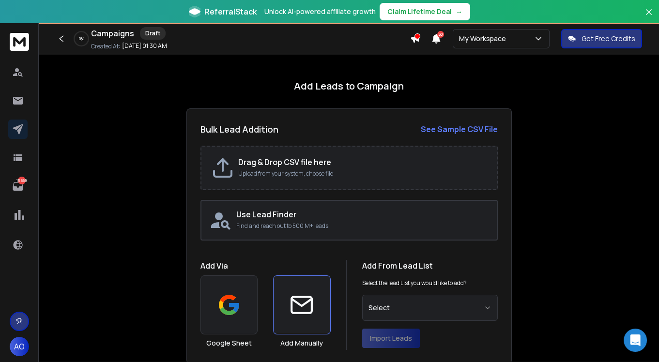
click at [315, 305] on div at bounding box center [302, 304] width 58 height 59
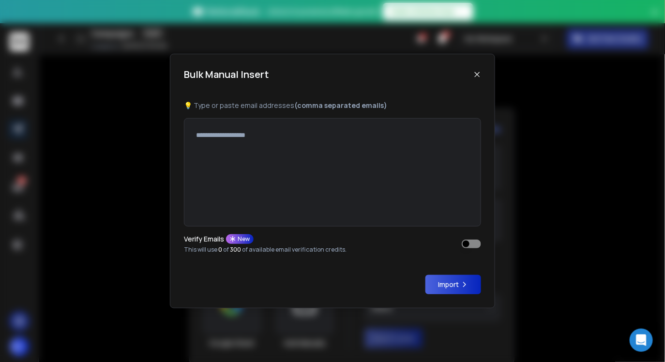
click at [361, 153] on textarea at bounding box center [332, 172] width 297 height 108
paste textarea "**********"
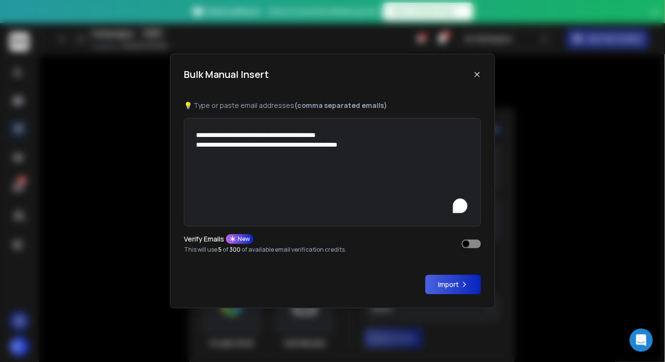
click at [375, 138] on textarea "**********" at bounding box center [332, 172] width 297 height 108
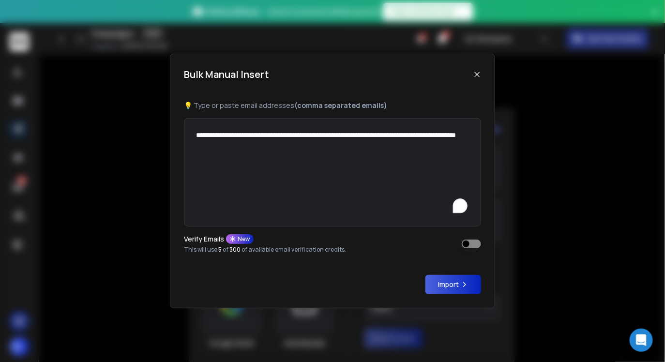
click at [462, 137] on textarea "**********" at bounding box center [332, 172] width 297 height 108
click at [401, 119] on textarea "**********" at bounding box center [332, 172] width 297 height 108
click at [331, 138] on textarea "**********" at bounding box center [332, 172] width 297 height 108
type textarea "**********"
click at [441, 282] on button "Import" at bounding box center [453, 284] width 56 height 19
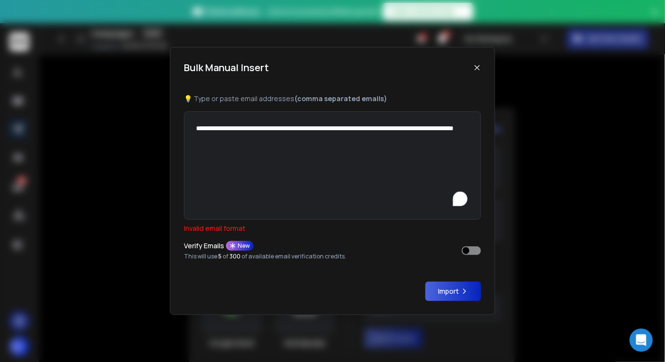
click at [361, 183] on textarea "**********" at bounding box center [332, 165] width 297 height 108
click at [481, 64] on icon at bounding box center [477, 68] width 8 height 8
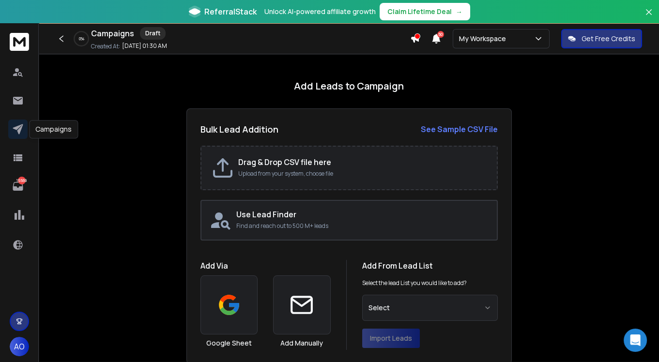
click at [15, 125] on icon at bounding box center [18, 129] width 12 height 12
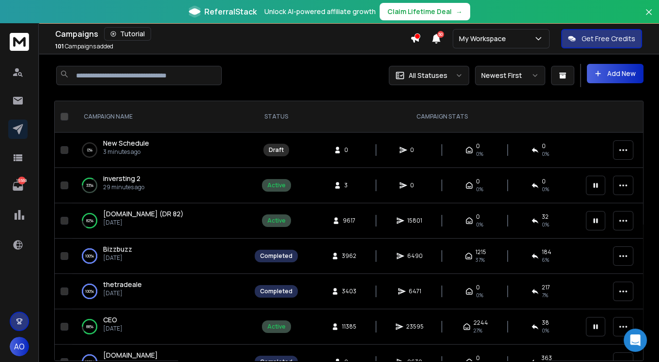
click at [133, 178] on span "inversting 2" at bounding box center [121, 178] width 37 height 9
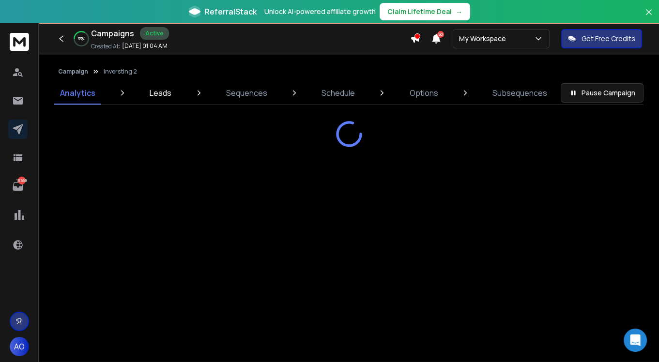
click at [159, 89] on p "Leads" at bounding box center [161, 93] width 22 height 12
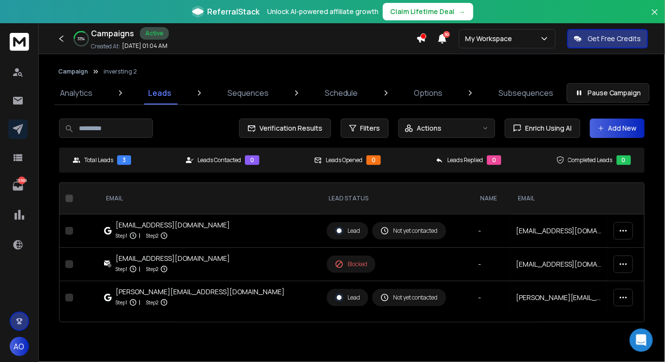
click at [602, 125] on icon at bounding box center [601, 128] width 7 height 7
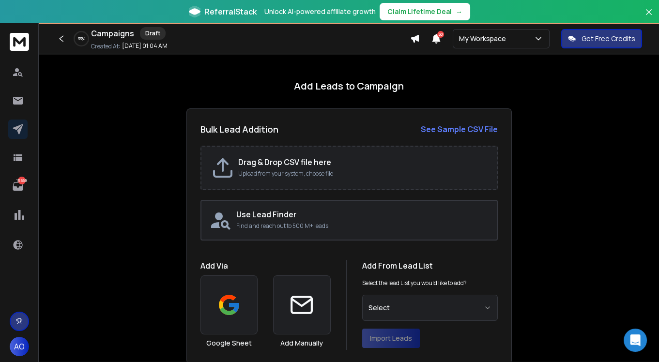
click at [367, 173] on p "Upload from your system, choose file" at bounding box center [362, 174] width 249 height 8
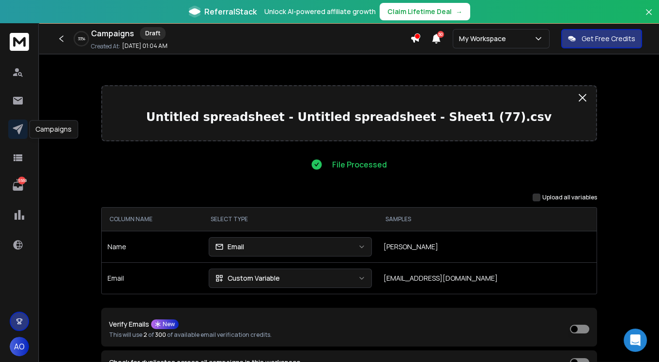
click at [22, 124] on icon at bounding box center [18, 129] width 12 height 12
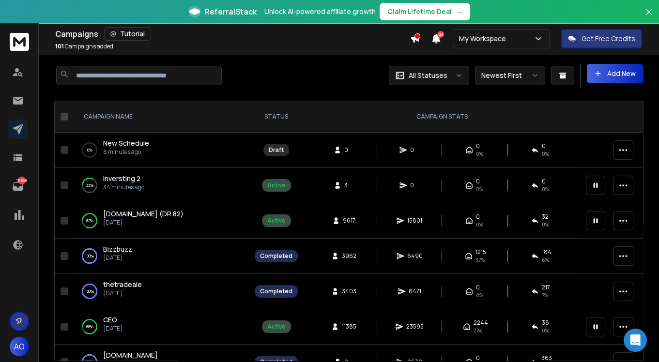
click at [120, 181] on span "inversting 2" at bounding box center [121, 178] width 37 height 9
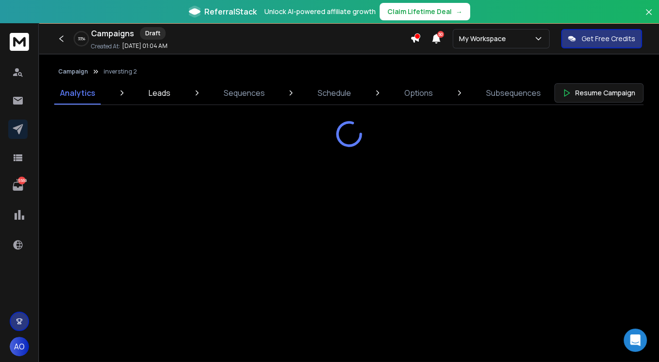
click at [159, 104] on link "Leads" at bounding box center [159, 92] width 33 height 23
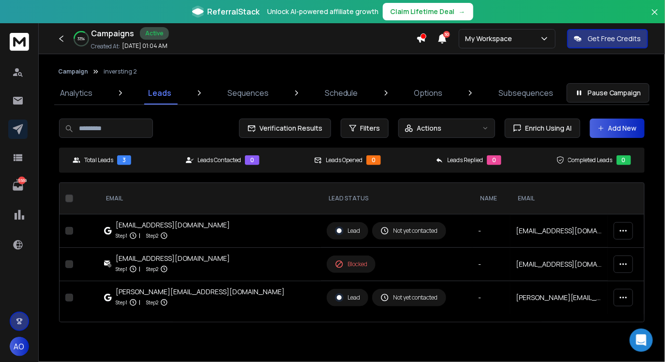
click at [614, 123] on button "Add New" at bounding box center [617, 128] width 55 height 19
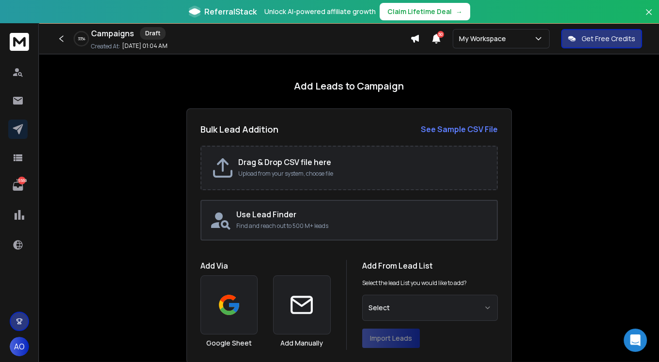
click at [414, 170] on p "Upload from your system, choose file" at bounding box center [362, 174] width 249 height 8
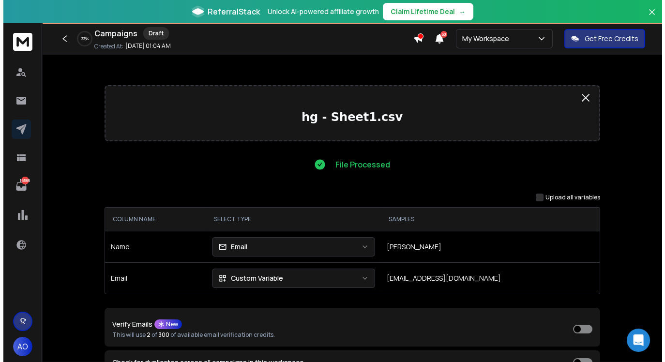
scroll to position [77, 0]
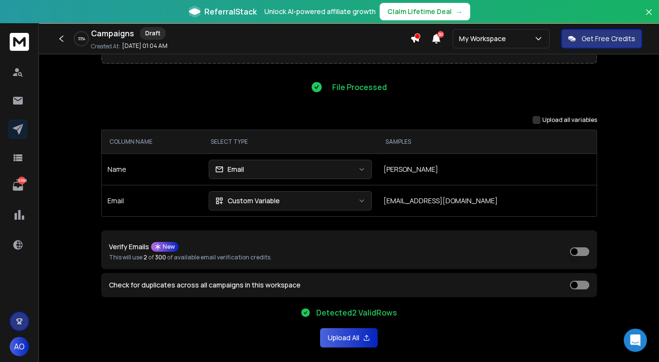
click at [348, 334] on button "Upload All" at bounding box center [349, 337] width 58 height 19
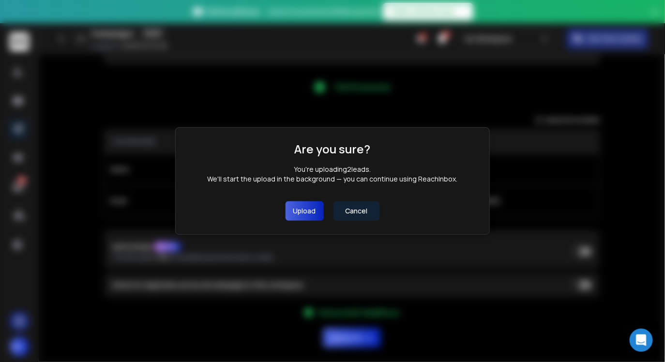
click at [296, 208] on button "Upload" at bounding box center [305, 210] width 38 height 19
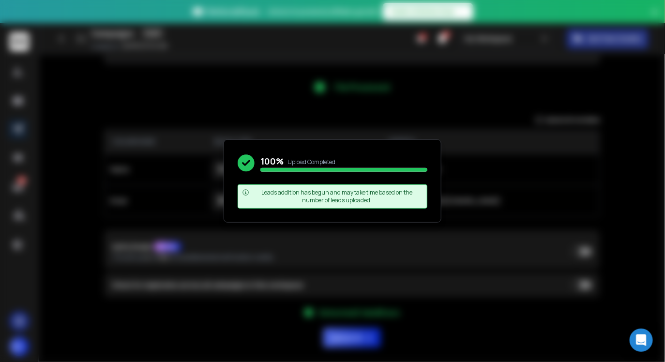
click at [257, 127] on div "100 % Upload Completed Leads addition has begun and may take time based on the …" at bounding box center [332, 181] width 665 height 362
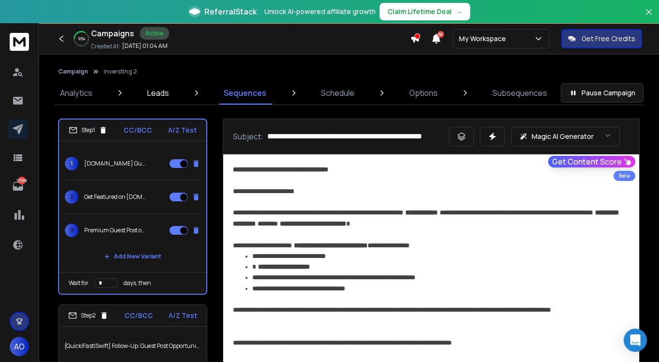
click at [165, 93] on p "Leads" at bounding box center [158, 93] width 22 height 12
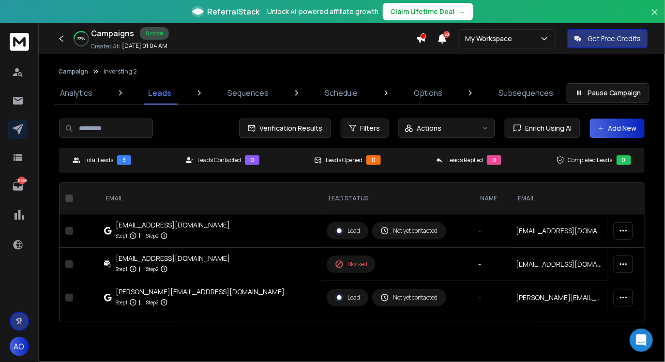
click at [616, 123] on button "Add New" at bounding box center [617, 128] width 55 height 19
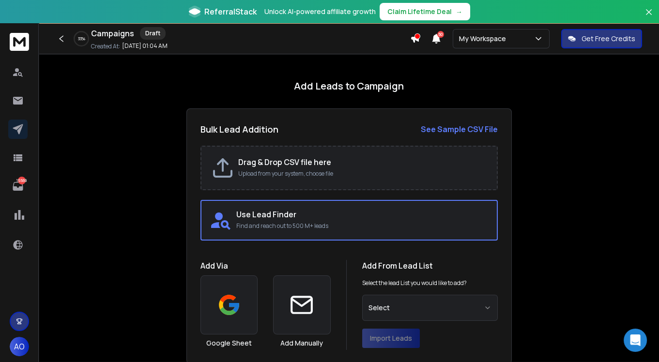
scroll to position [1, 0]
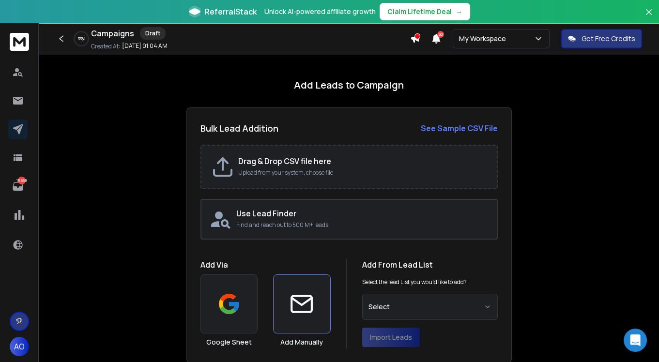
click at [308, 313] on icon at bounding box center [301, 303] width 24 height 29
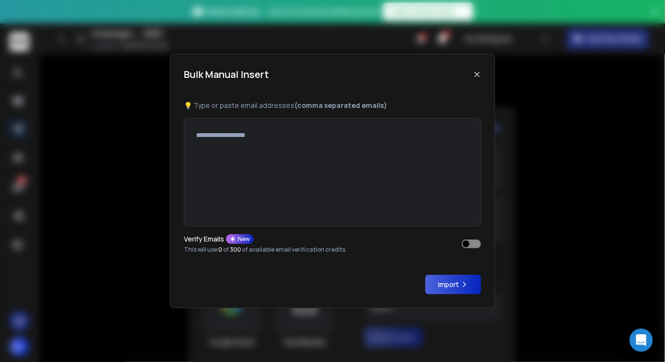
click at [327, 105] on b "(comma separated emails)" at bounding box center [340, 105] width 93 height 9
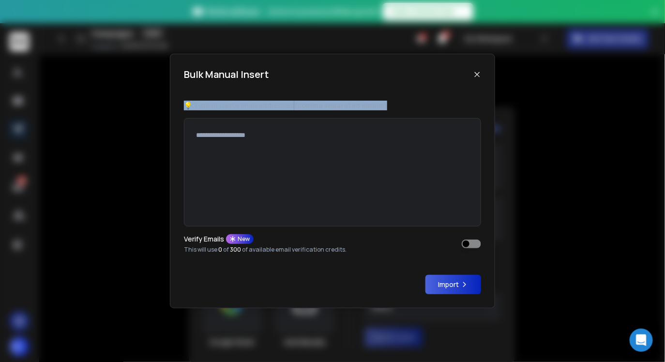
click at [327, 105] on b "(comma separated emails)" at bounding box center [340, 105] width 93 height 9
click at [283, 141] on textarea "To enrich screen reader interactions, please activate Accessibility in Grammarl…" at bounding box center [332, 172] width 297 height 108
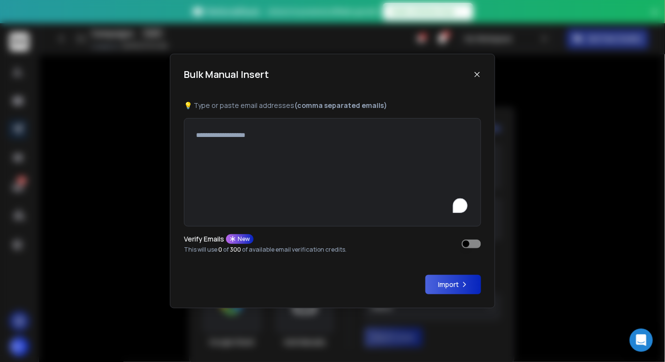
click at [238, 234] on div "New" at bounding box center [240, 239] width 28 height 10
click at [462, 240] on button "Verify Emails New This will use 0 of 300 of available email verification credit…" at bounding box center [471, 244] width 19 height 9
click at [238, 234] on div "New" at bounding box center [240, 239] width 28 height 10
click at [462, 240] on button "Verify Emails New This will use 0 of 300 of available email verification credit…" at bounding box center [471, 244] width 19 height 9
click at [238, 234] on div "New" at bounding box center [240, 239] width 28 height 10
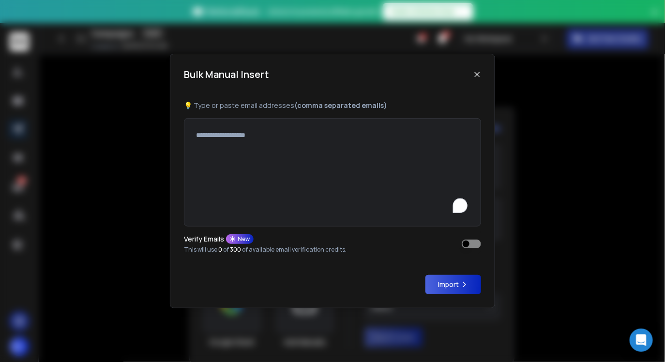
click at [462, 240] on button "Verify Emails New This will use 0 of 300 of available email verification credit…" at bounding box center [471, 244] width 19 height 9
click at [477, 74] on icon at bounding box center [477, 75] width 8 height 8
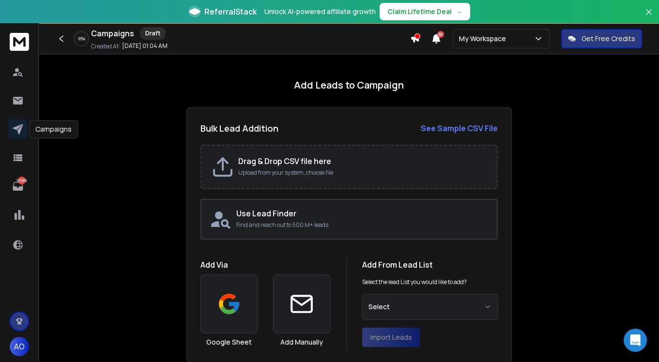
click at [22, 123] on icon at bounding box center [18, 129] width 12 height 12
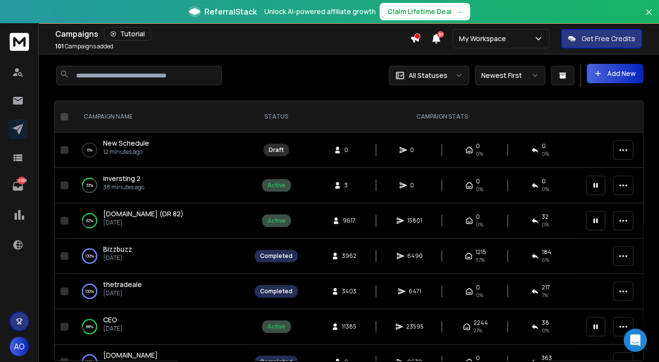
click at [109, 146] on span "New Schedule" at bounding box center [126, 142] width 46 height 9
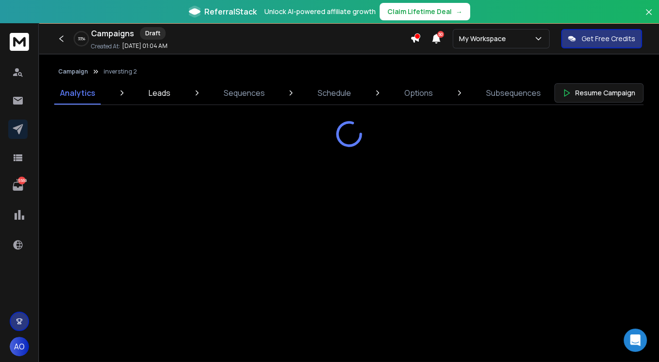
click at [165, 97] on p "Leads" at bounding box center [160, 93] width 22 height 12
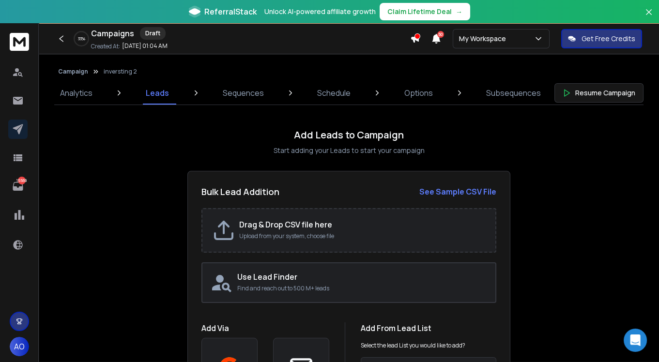
click at [282, 234] on p "Upload from your system, choose file" at bounding box center [362, 236] width 246 height 8
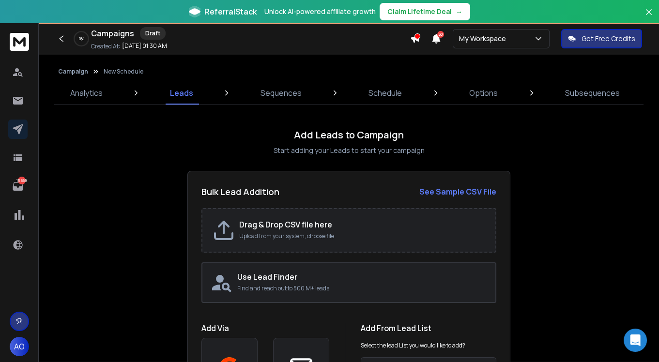
type input "**********"
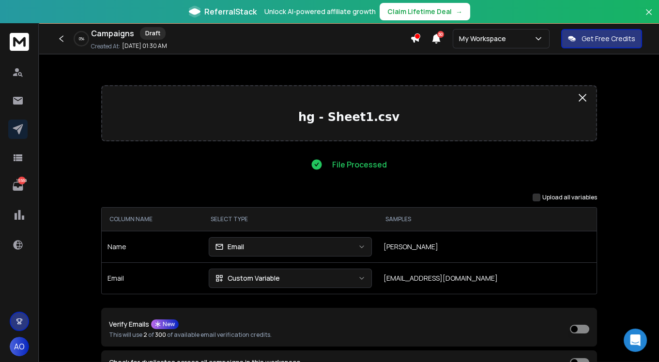
click at [320, 67] on div "hg - Sheet1.csv File Processed Upload all variables COLUMN NAME SELECT TYPE SAM…" at bounding box center [329, 231] width 659 height 417
click at [639, 75] on div "hg - Sheet1.csv File Processed Upload all variables COLUMN NAME SELECT TYPE SAM…" at bounding box center [329, 231] width 659 height 417
click at [583, 98] on icon at bounding box center [582, 98] width 8 height 8
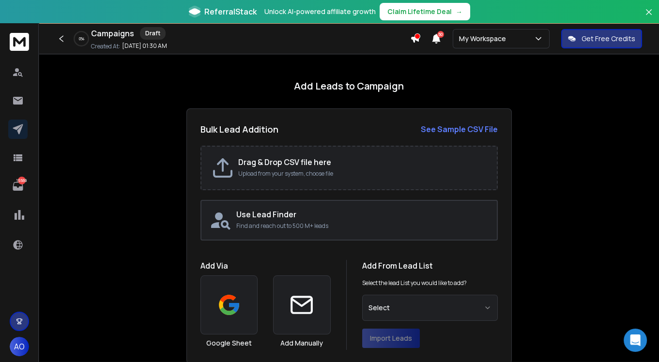
click at [428, 163] on h2 "Drag & Drop CSV file here" at bounding box center [362, 162] width 249 height 12
click at [395, 178] on div "Drag & Drop CSV file here Upload from your system, choose file" at bounding box center [362, 167] width 249 height 23
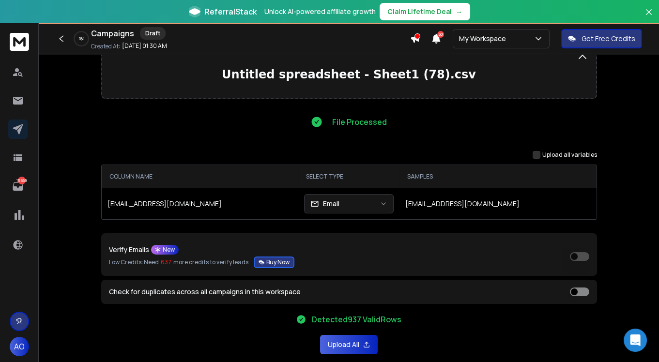
scroll to position [49, 0]
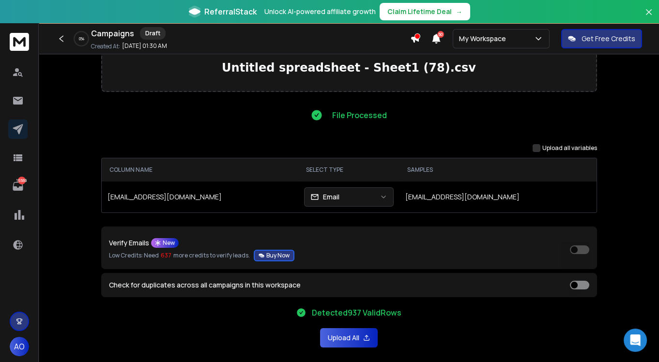
click at [332, 338] on button "Upload All" at bounding box center [349, 337] width 58 height 19
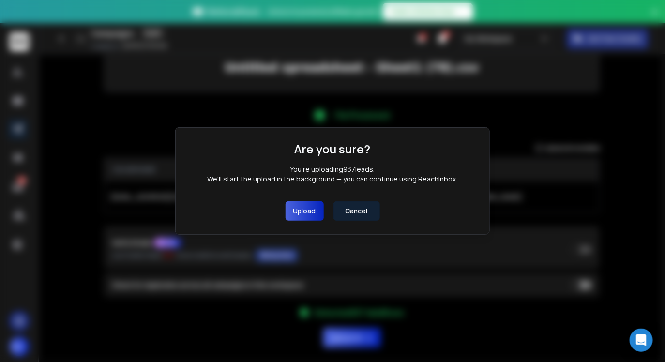
click at [308, 203] on button "Upload" at bounding box center [305, 210] width 38 height 19
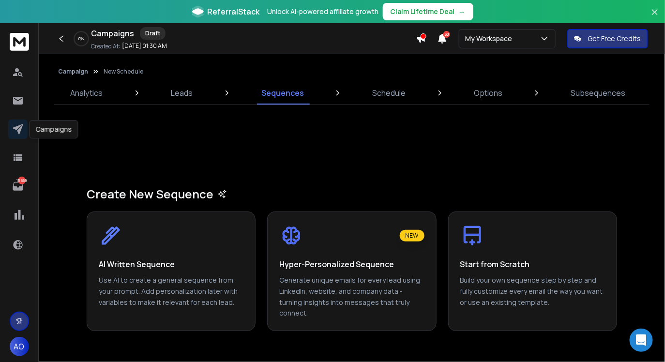
click at [23, 126] on icon at bounding box center [18, 129] width 12 height 12
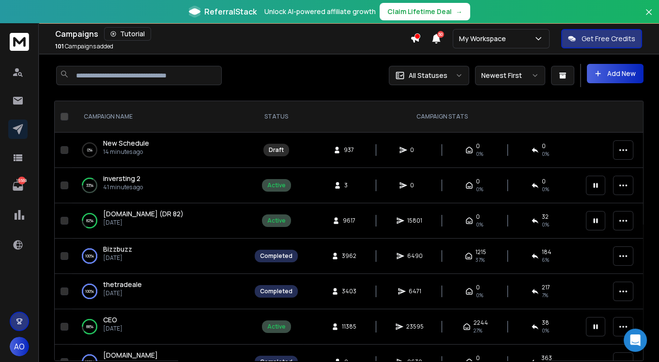
click at [164, 177] on div "33 % inversting 2 41 minutes ago" at bounding box center [160, 185] width 157 height 23
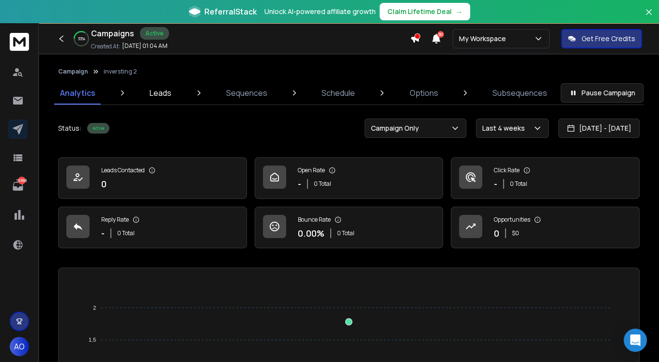
click at [159, 93] on p "Leads" at bounding box center [161, 93] width 22 height 12
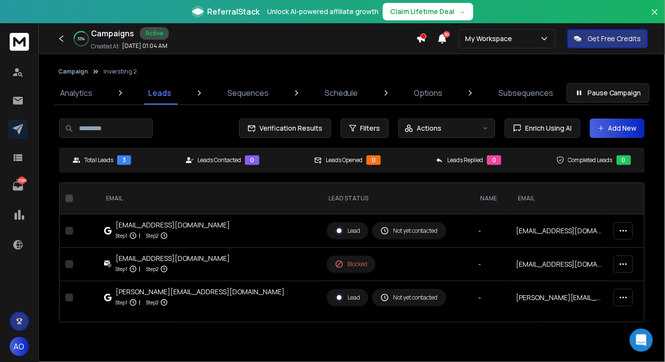
click at [607, 126] on button "Add New" at bounding box center [617, 128] width 55 height 19
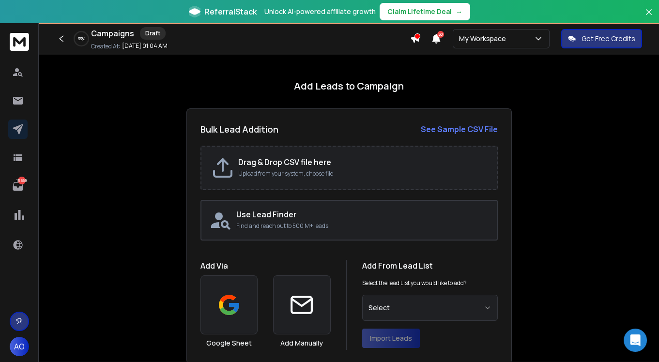
click at [329, 156] on h2 "Drag & Drop CSV file here" at bounding box center [362, 162] width 249 height 12
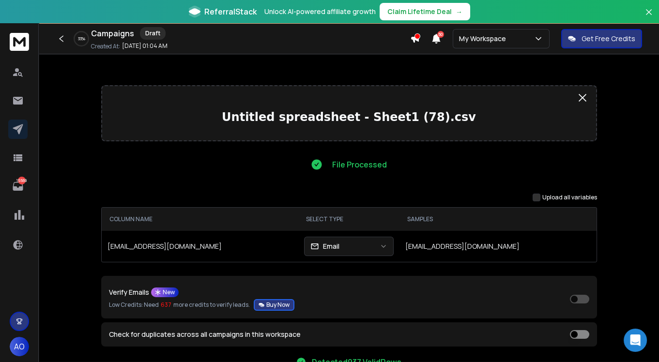
scroll to position [50, 0]
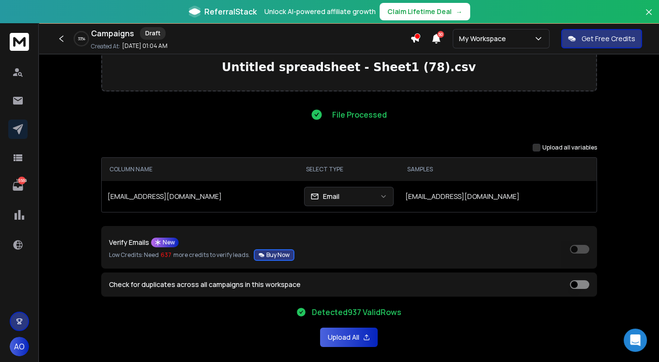
click at [352, 93] on div "Untitled spreadsheet - Sheet1 (78).csv File Processed Upload all variables COLU…" at bounding box center [349, 198] width 496 height 327
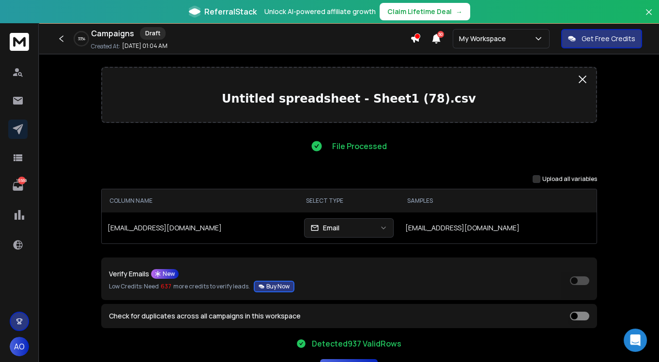
scroll to position [0, 0]
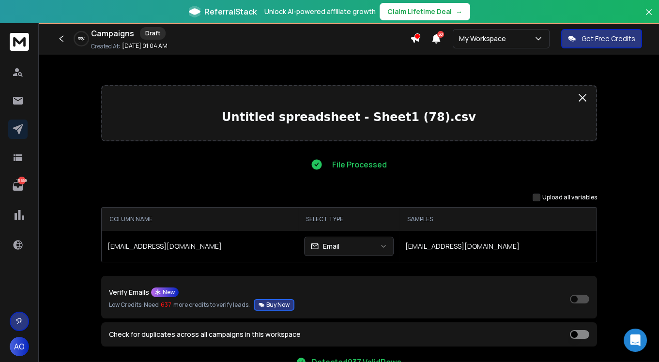
click at [581, 102] on icon at bounding box center [582, 98] width 12 height 12
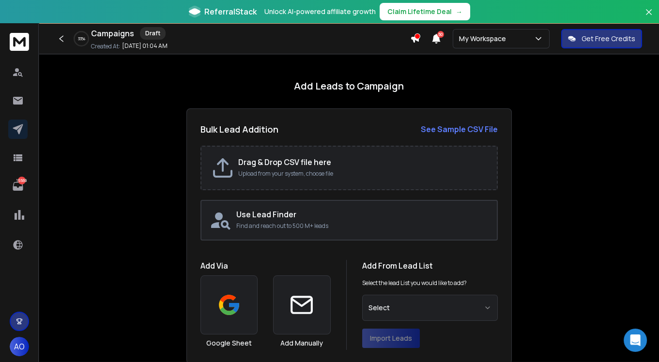
click at [375, 156] on h2 "Drag & Drop CSV file here" at bounding box center [362, 162] width 249 height 12
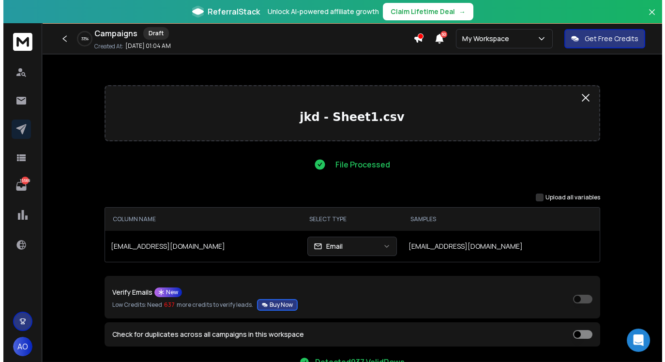
scroll to position [50, 0]
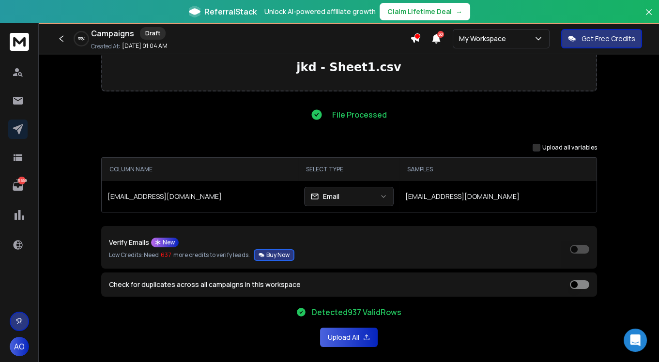
click at [333, 335] on button "Upload All" at bounding box center [349, 337] width 58 height 19
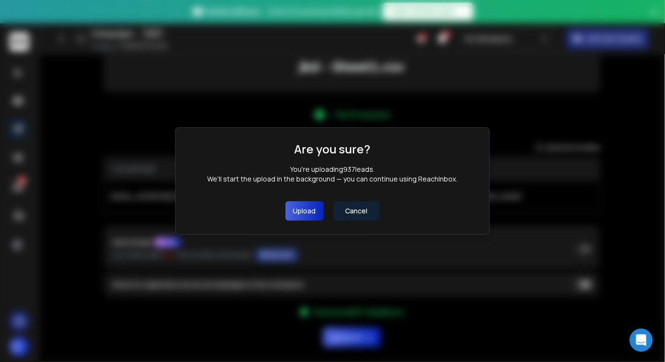
click at [311, 211] on button "Upload" at bounding box center [305, 210] width 38 height 19
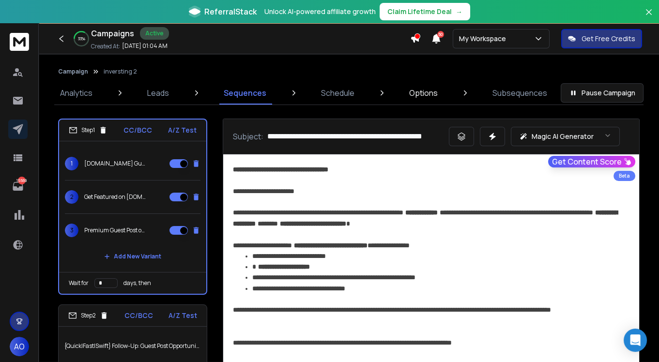
click at [423, 90] on p "Options" at bounding box center [423, 93] width 29 height 12
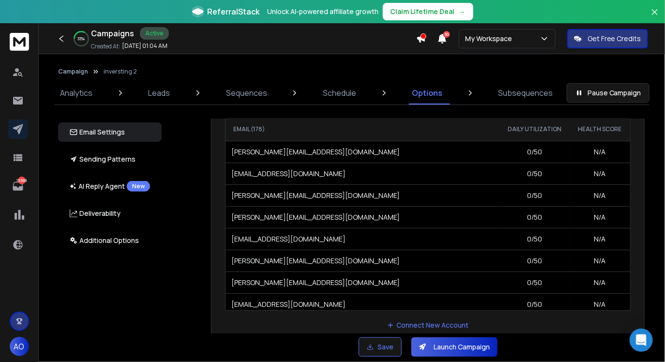
scroll to position [71, 0]
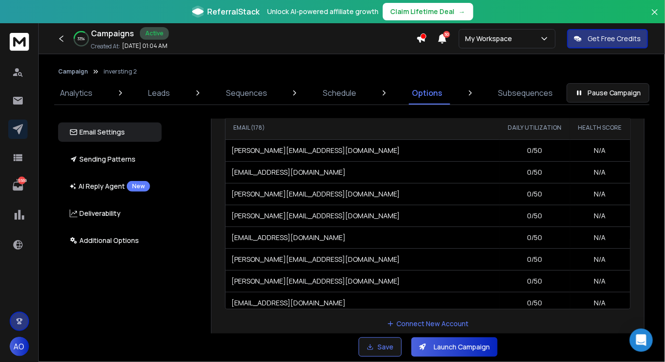
click at [446, 349] on button "Launch Campaign" at bounding box center [454, 346] width 86 height 19
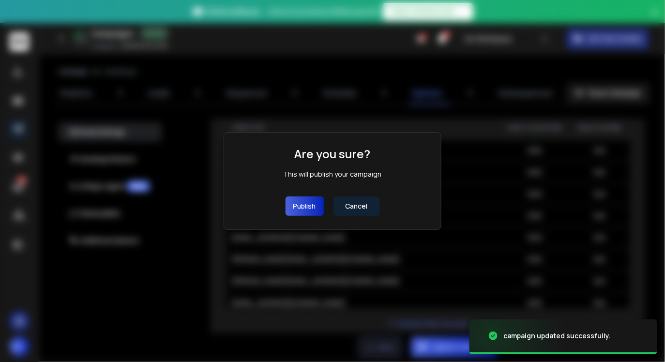
click at [310, 205] on button "Publish" at bounding box center [305, 205] width 38 height 19
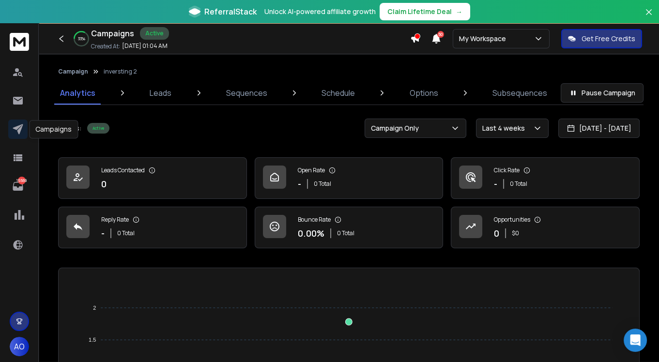
click at [18, 126] on icon at bounding box center [18, 129] width 10 height 10
